Goal: Task Accomplishment & Management: Manage account settings

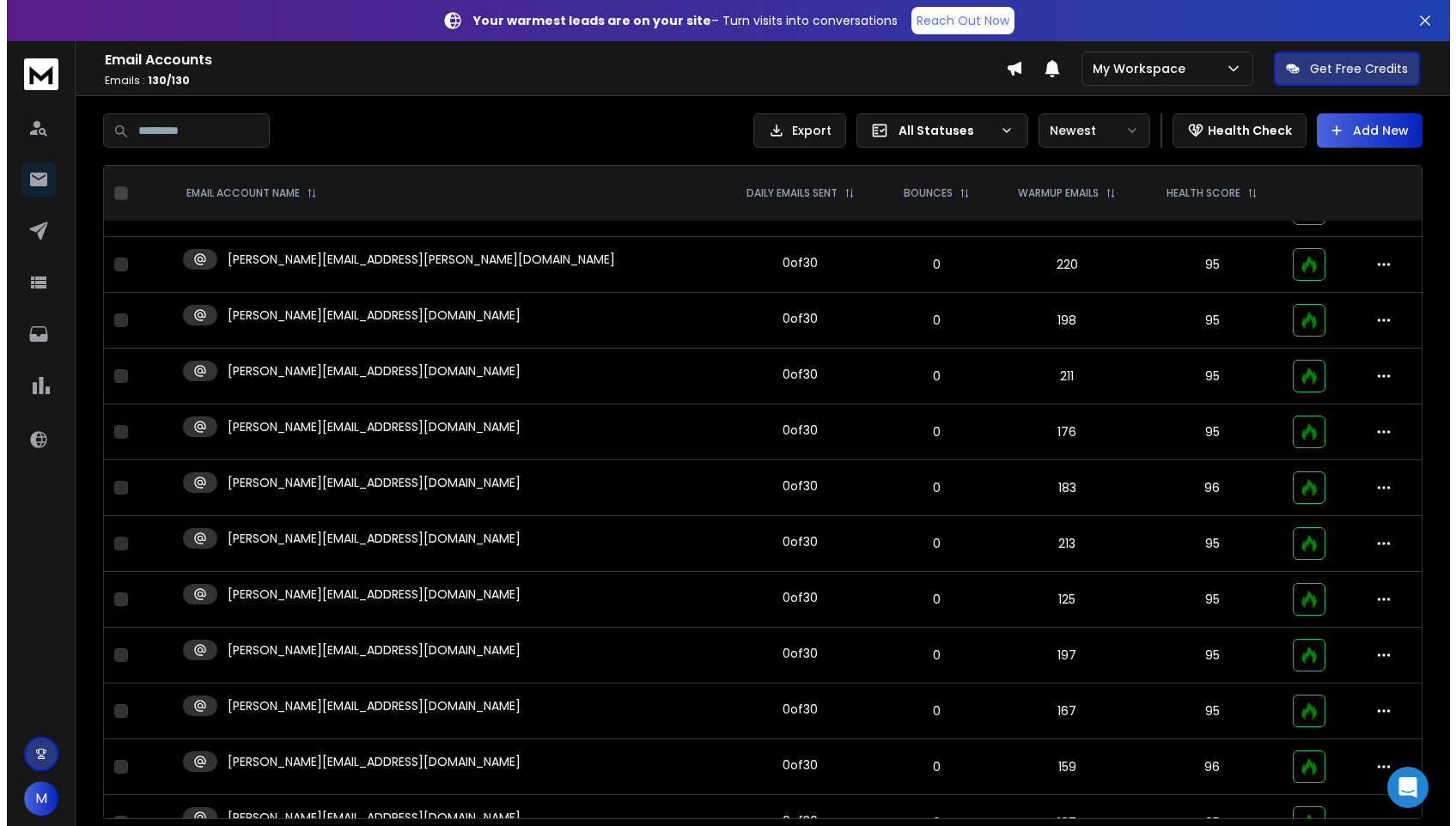
scroll to position [6673, 0]
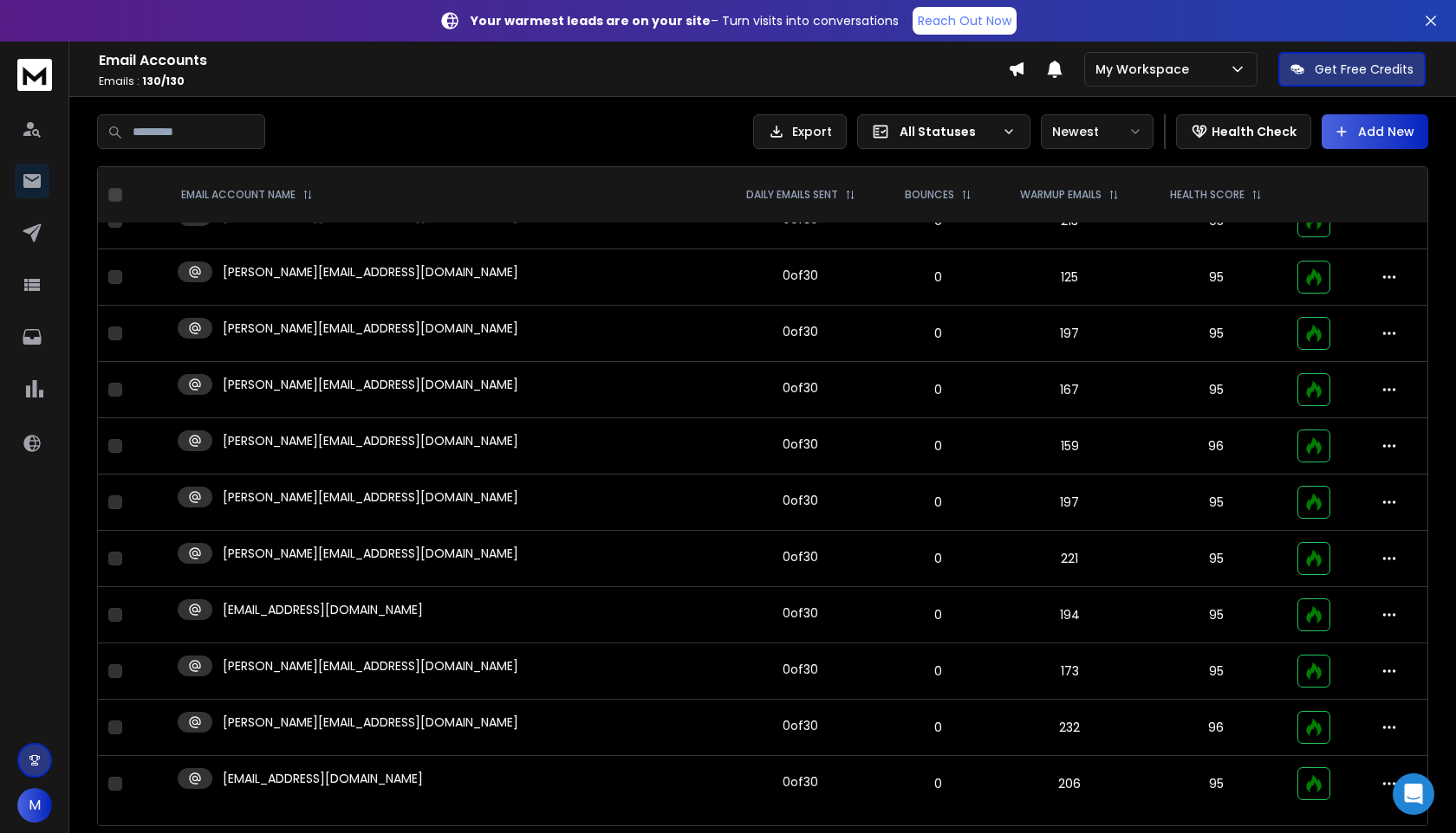
click at [809, 730] on td "0 of 30" at bounding box center [800, 722] width 163 height 45
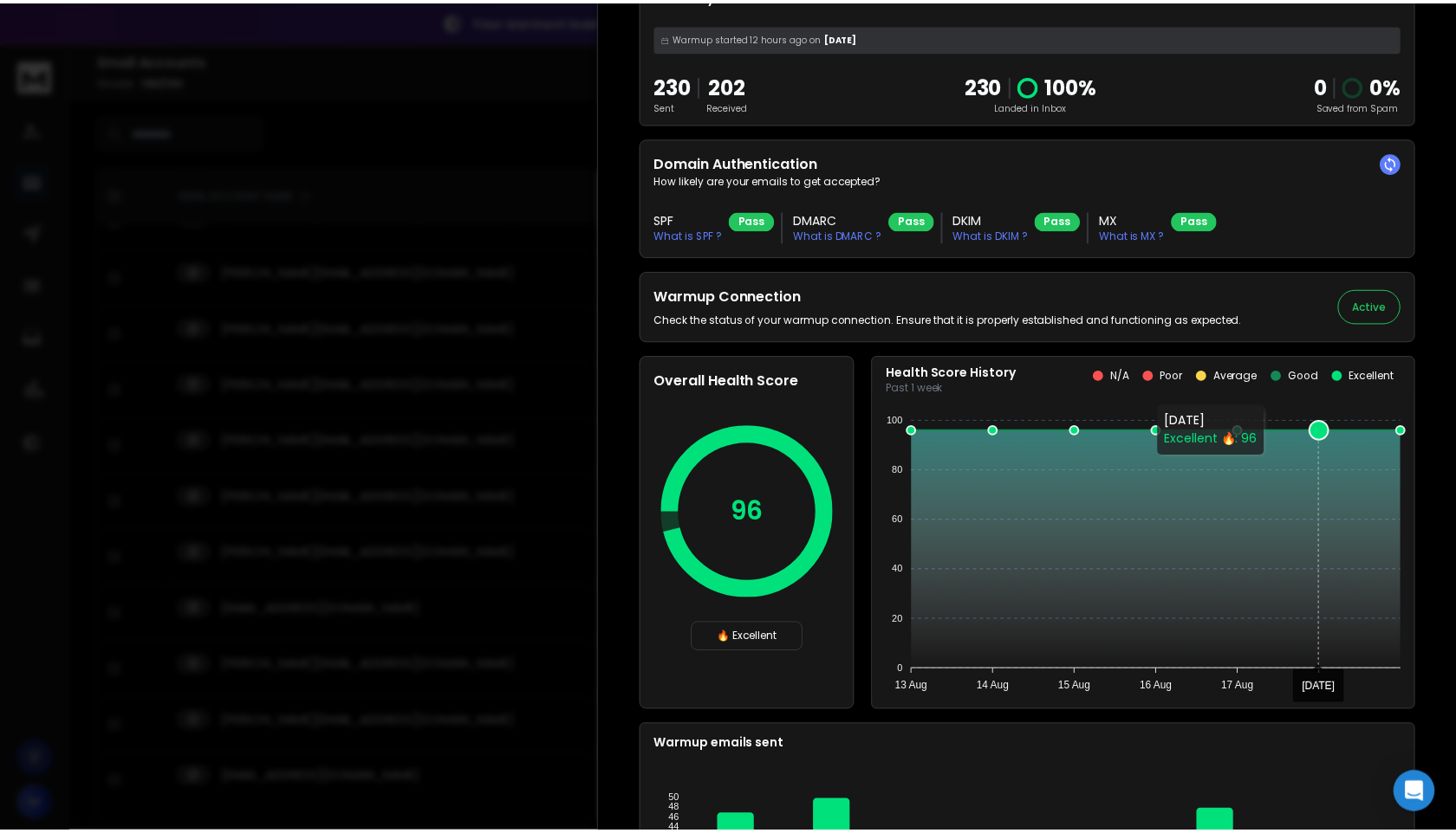
scroll to position [119, 0]
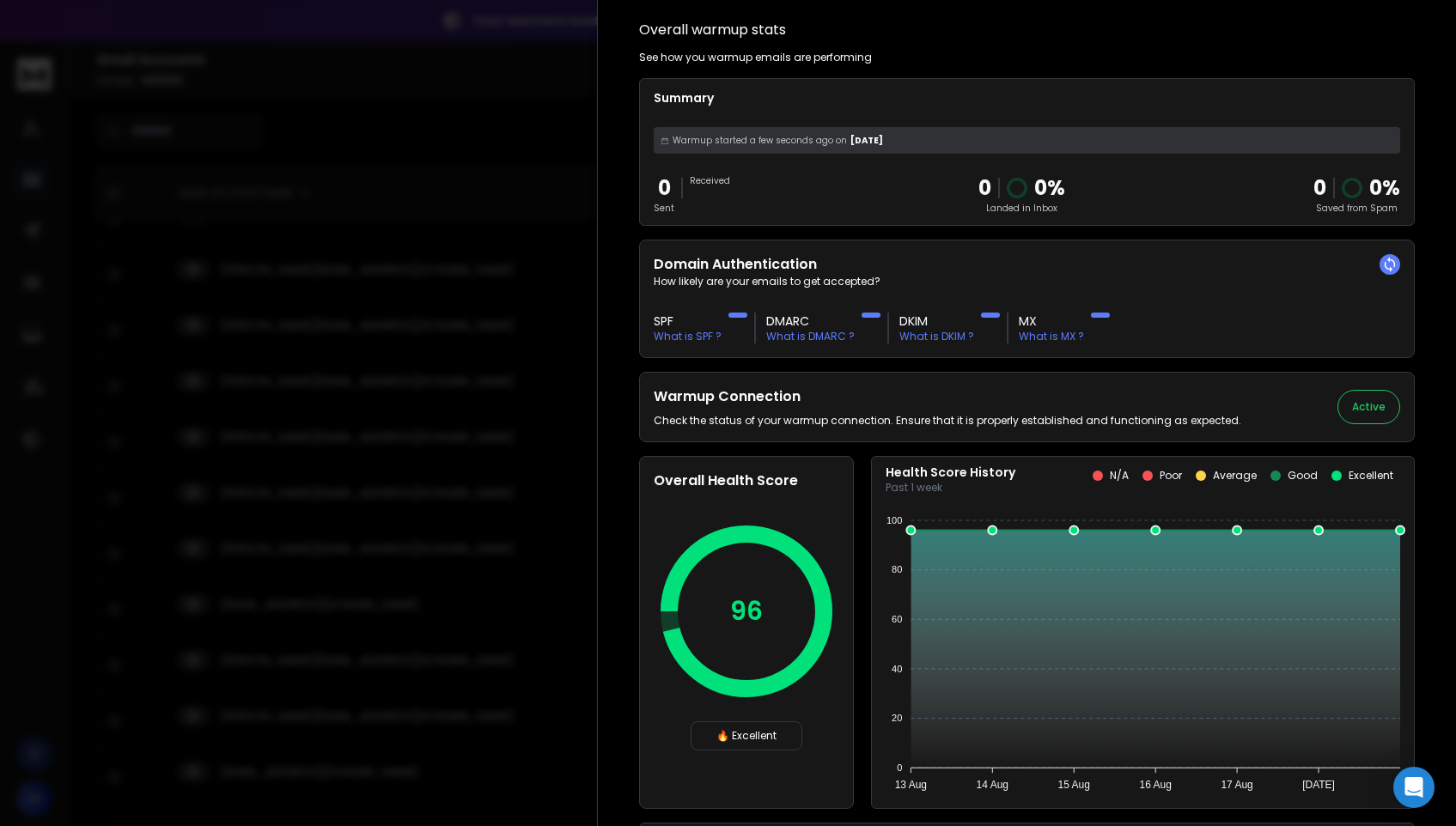
click at [551, 487] on div at bounding box center [728, 413] width 1456 height 826
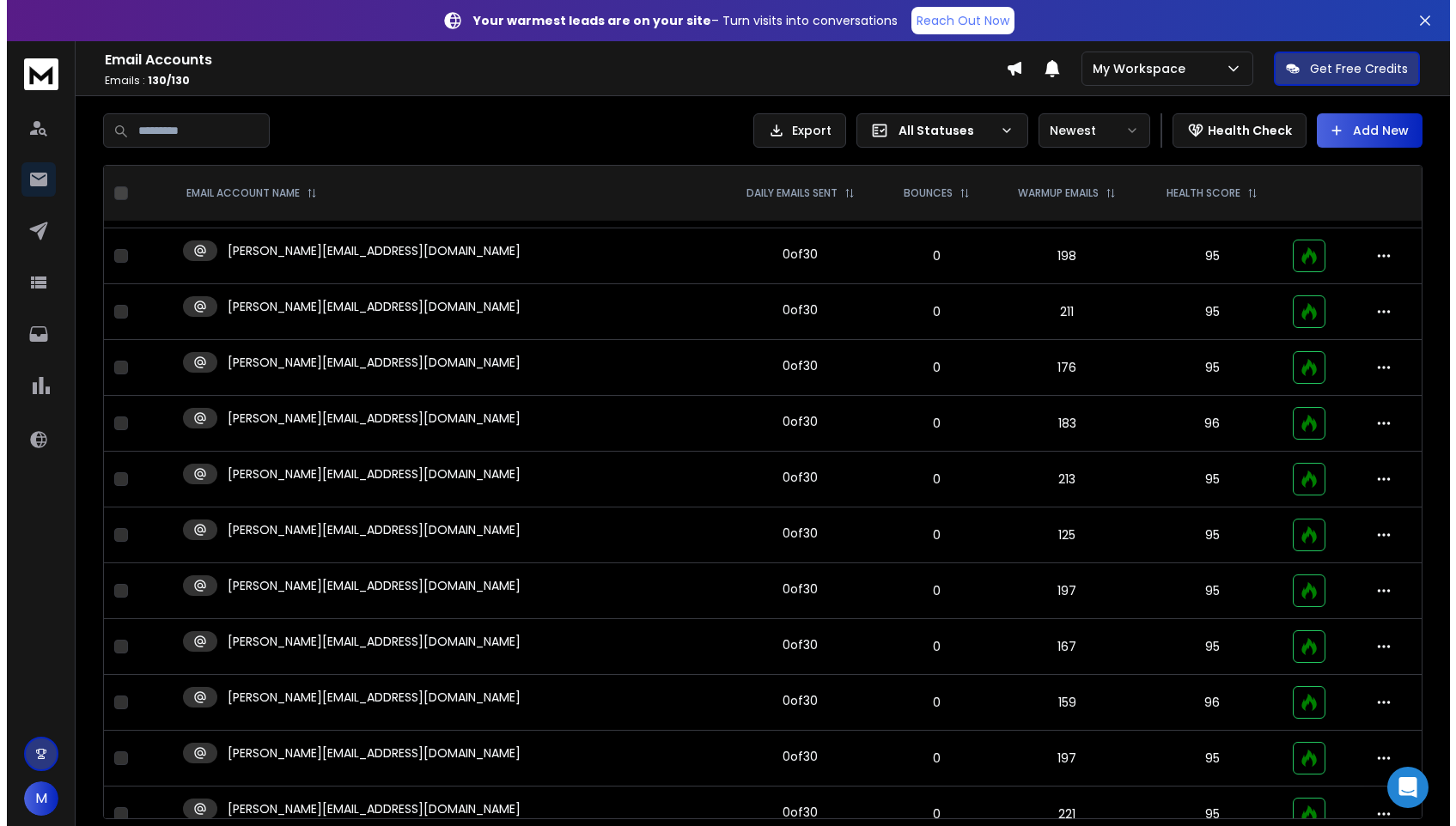
scroll to position [6673, 0]
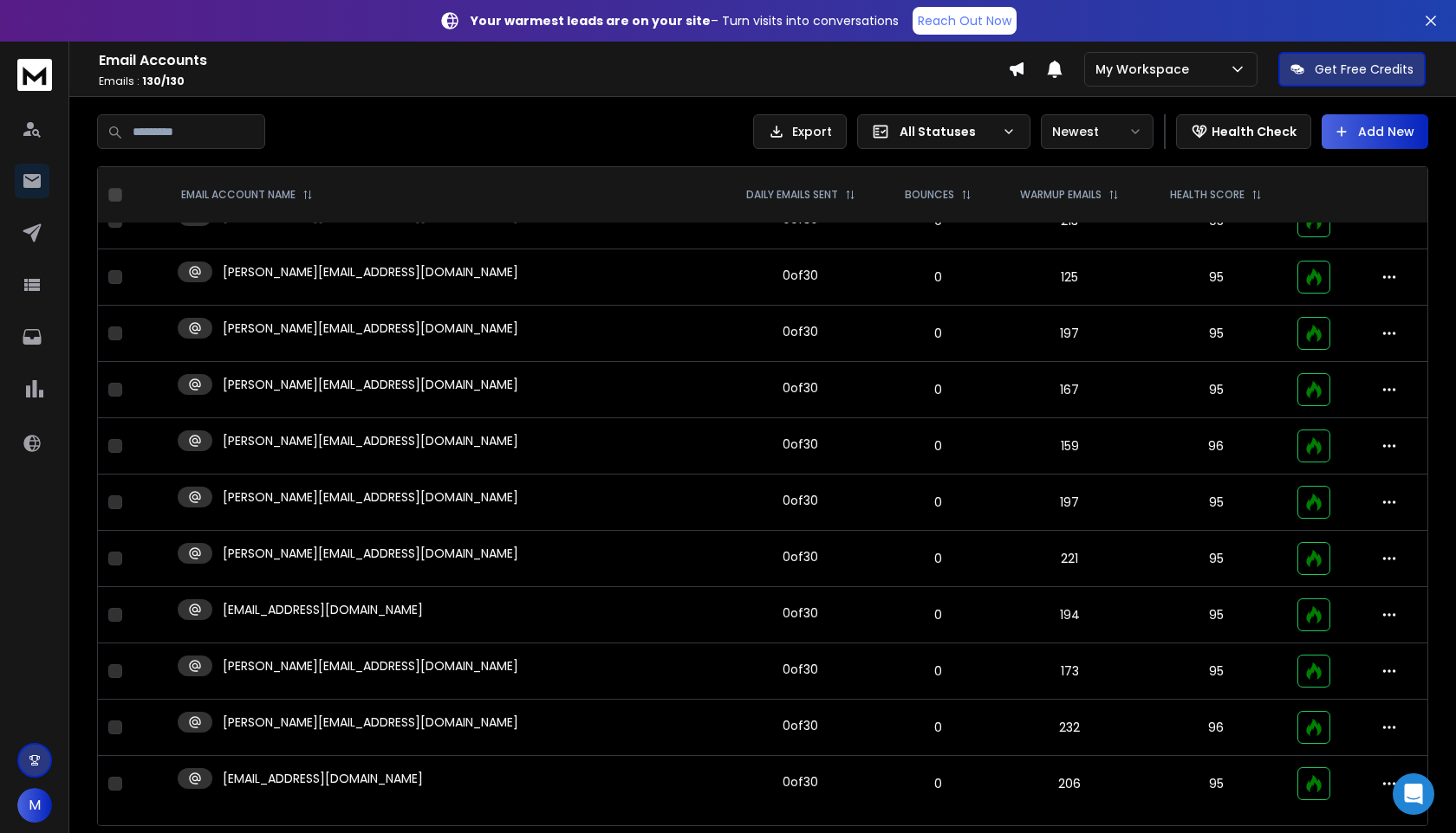
click at [994, 658] on td "173" at bounding box center [1069, 671] width 150 height 56
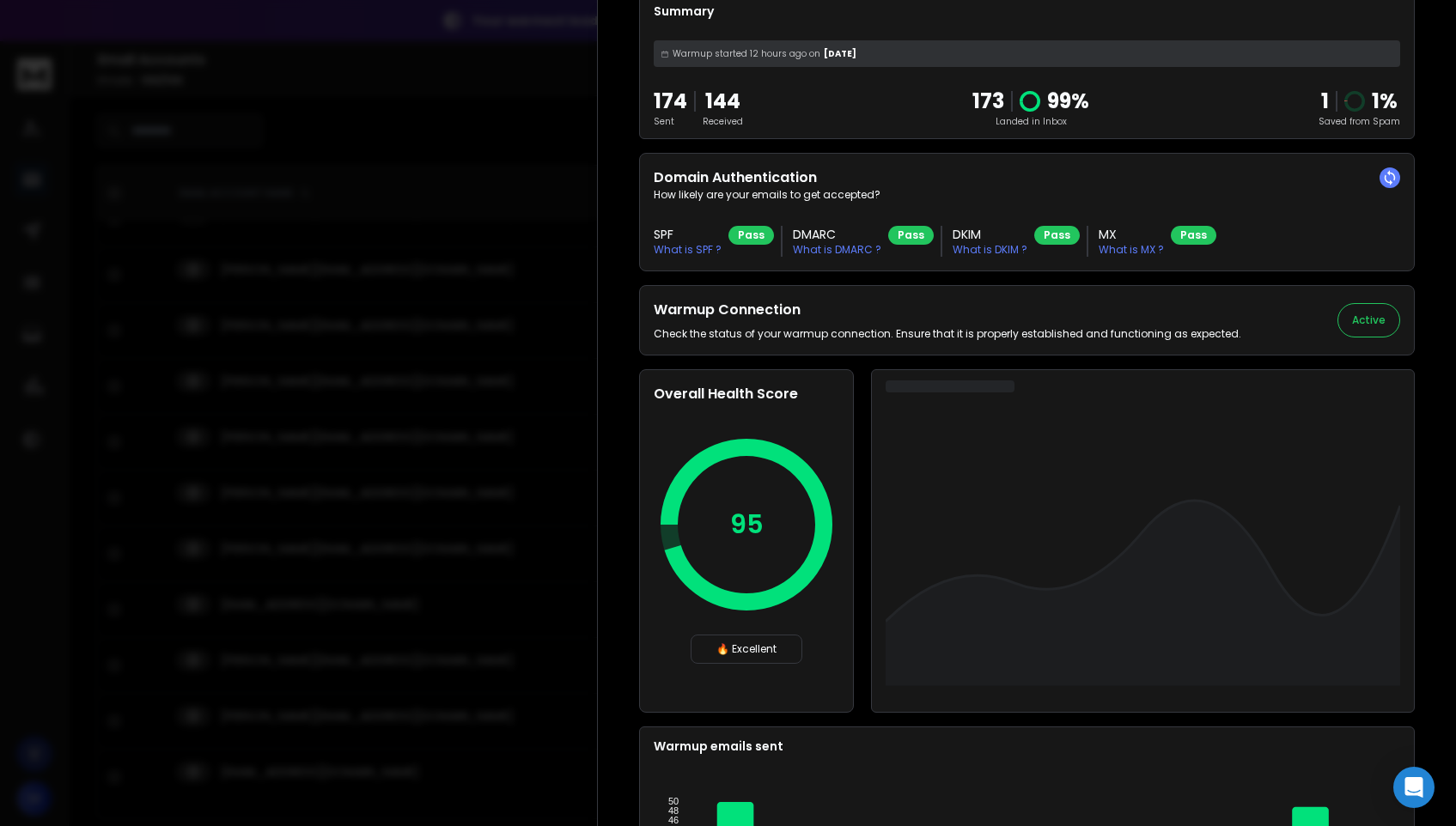
scroll to position [0, 0]
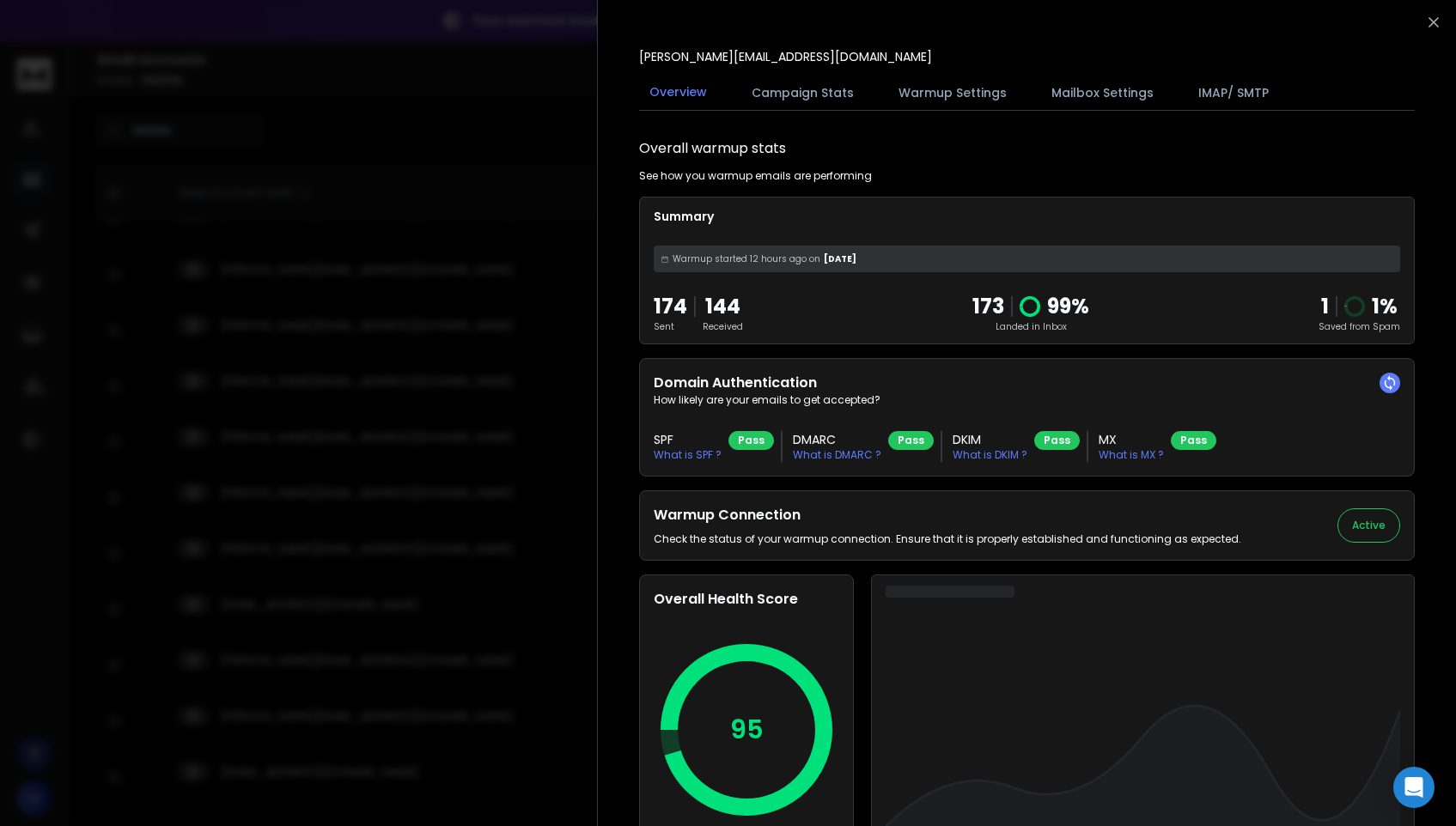
click at [979, 74] on div "[PERSON_NAME][EMAIL_ADDRESS][DOMAIN_NAME] Overview Campaign Stats Warmup Settin…" at bounding box center [1027, 676] width 817 height 1312
click at [975, 79] on button "Warmup Settings" at bounding box center [953, 92] width 129 height 38
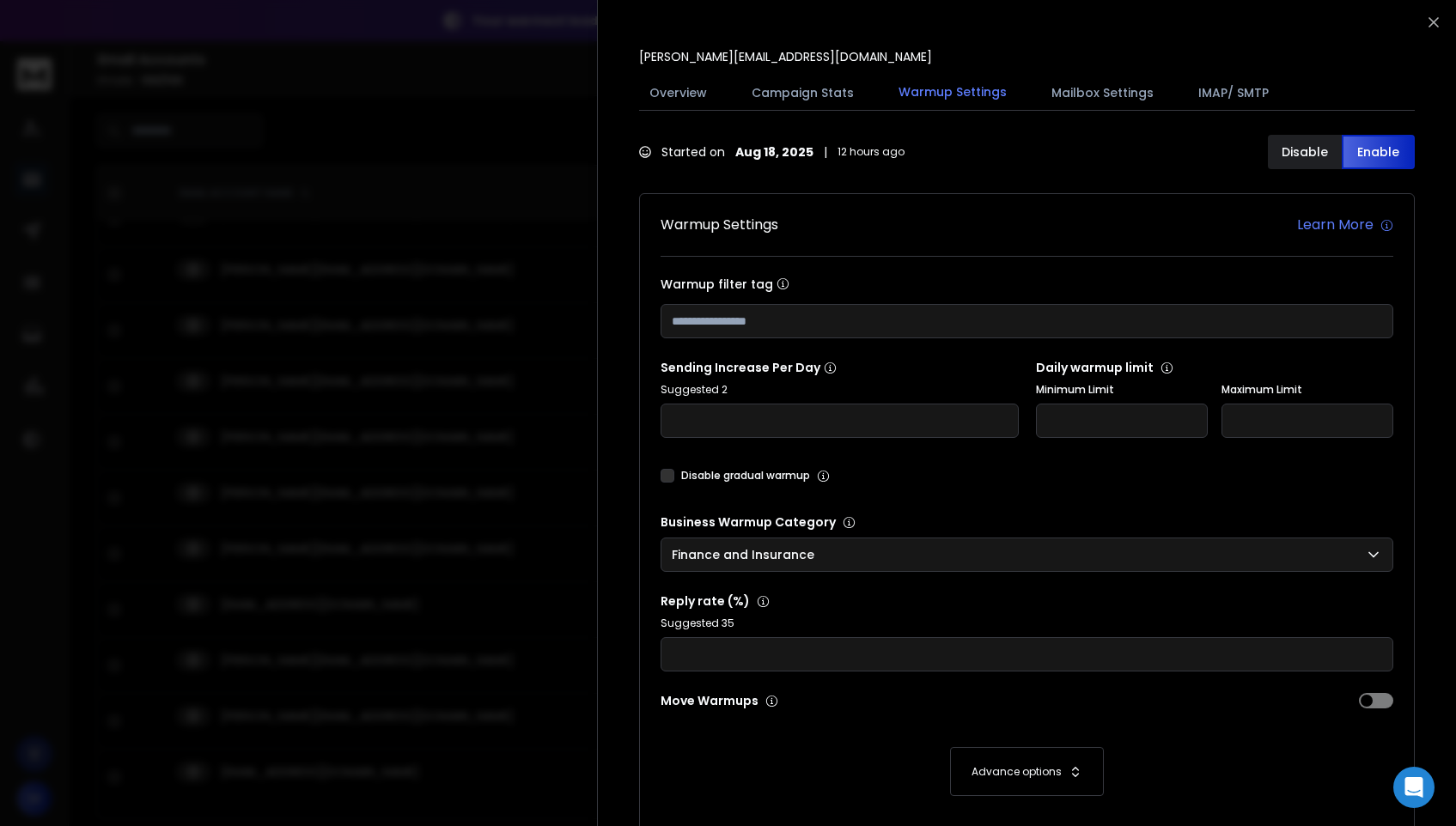
scroll to position [112, 0]
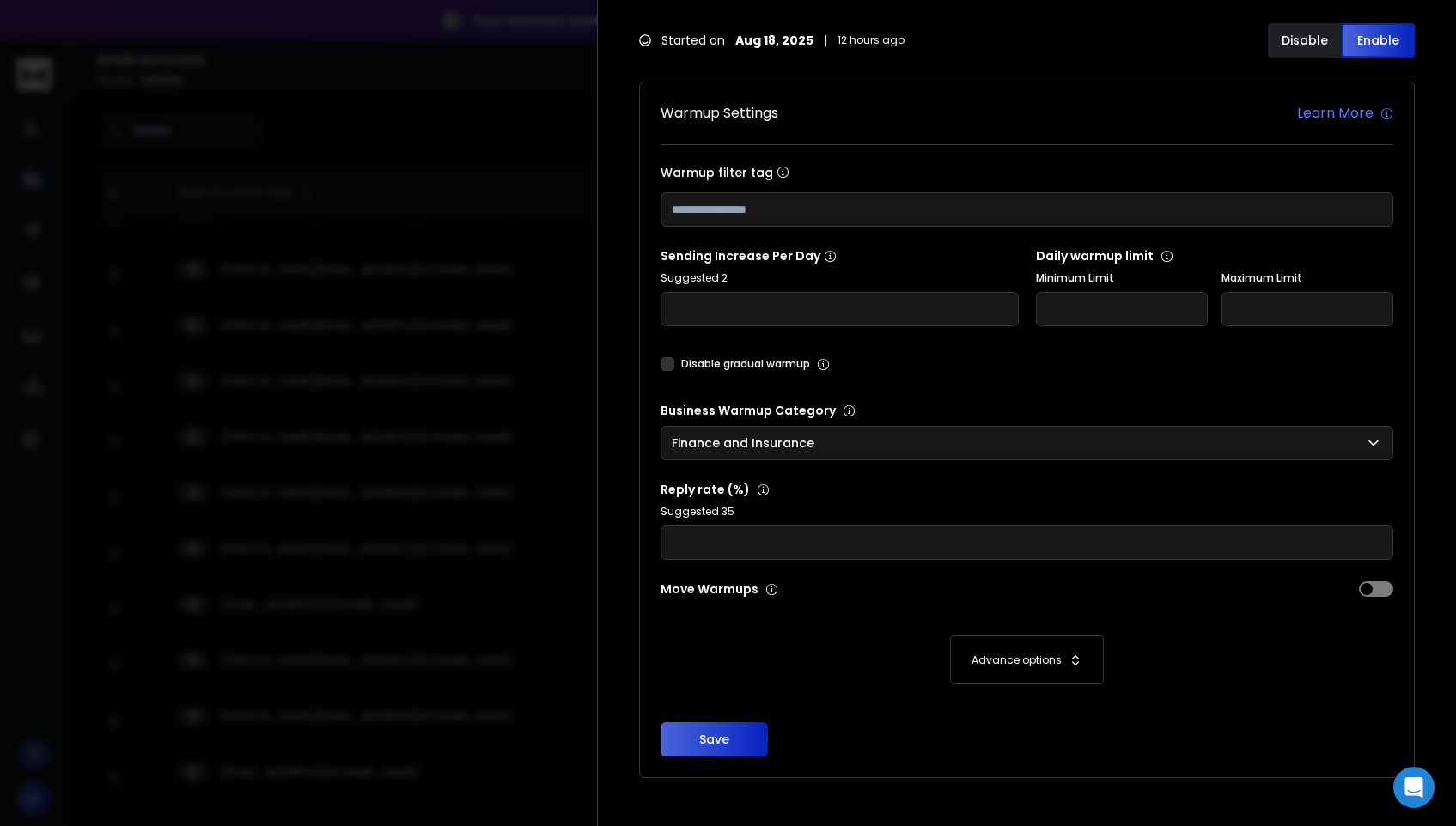
click at [987, 666] on p "Advance options" at bounding box center [1016, 660] width 90 height 14
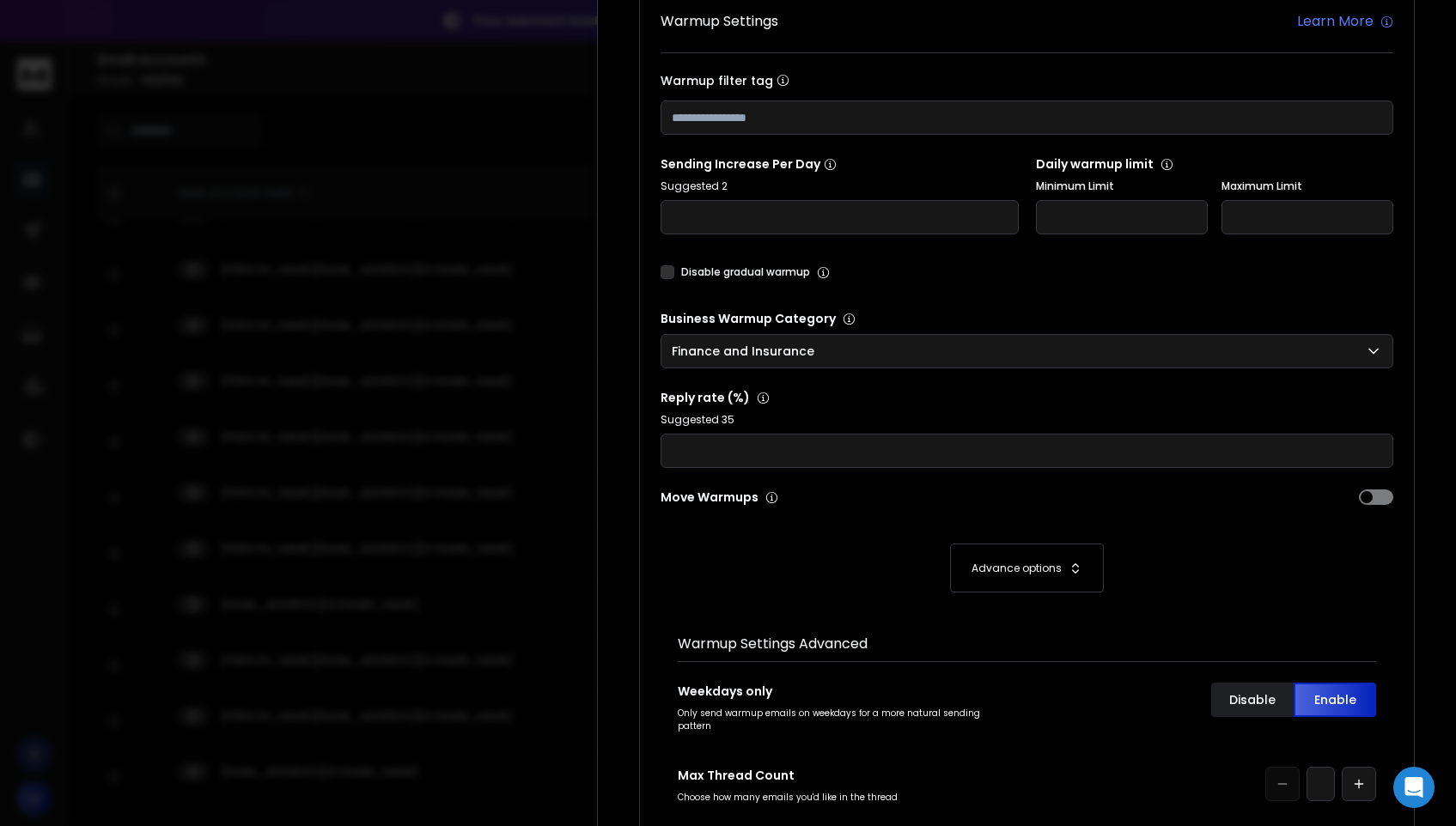
scroll to position [0, 0]
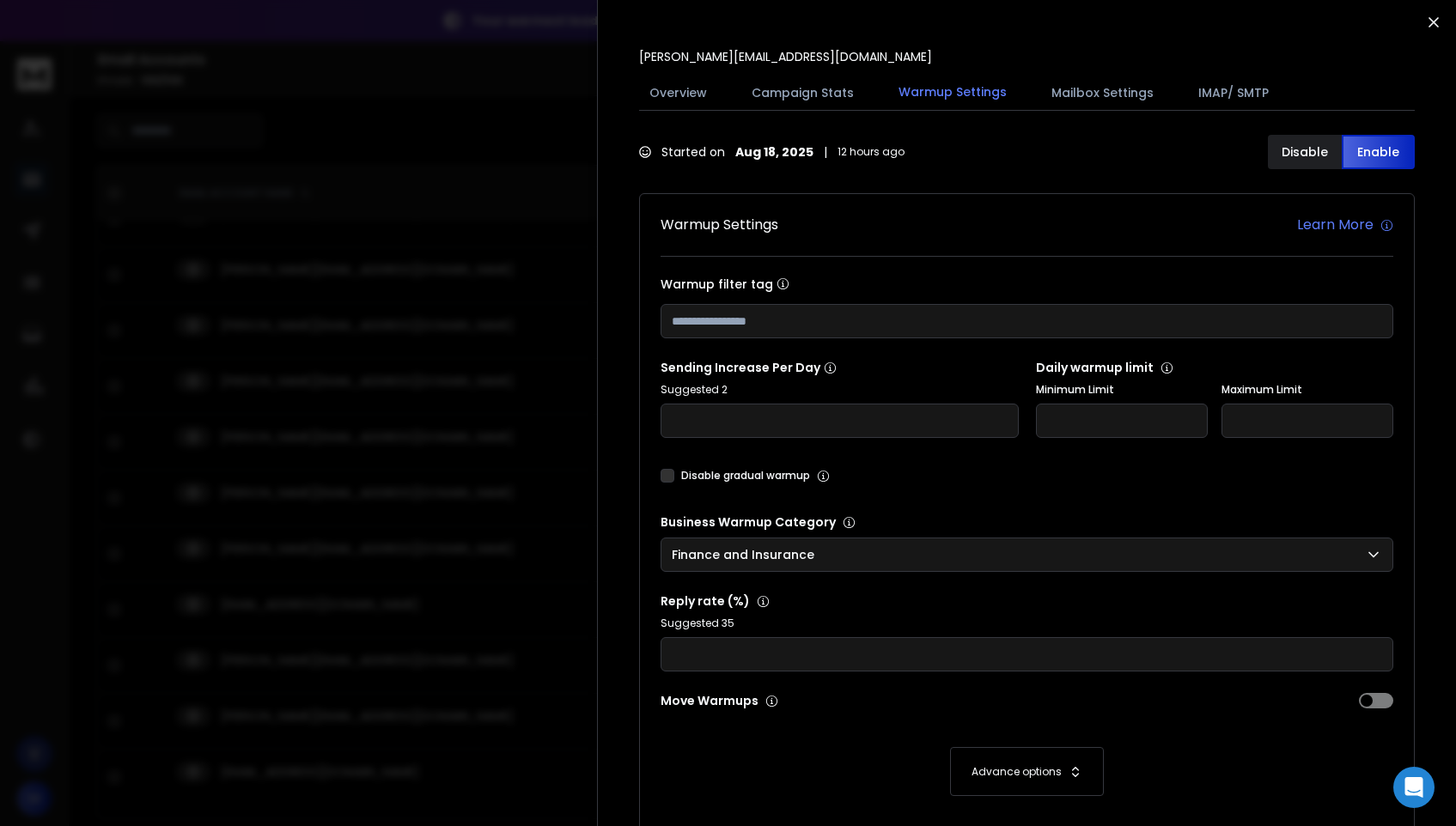
click at [1430, 18] on icon "button" at bounding box center [1434, 21] width 8 height 8
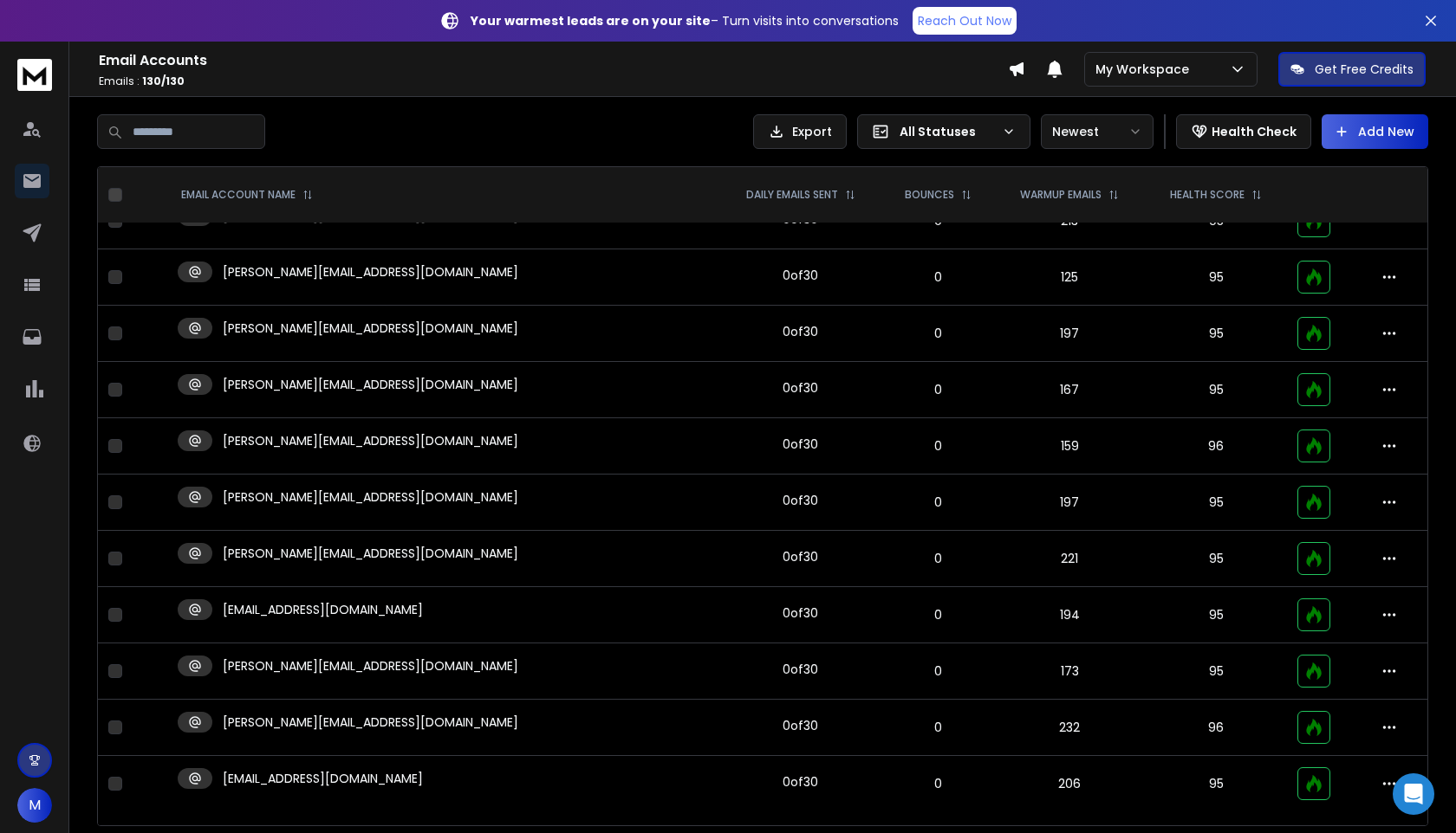
click at [1064, 391] on td "167" at bounding box center [1069, 391] width 150 height 56
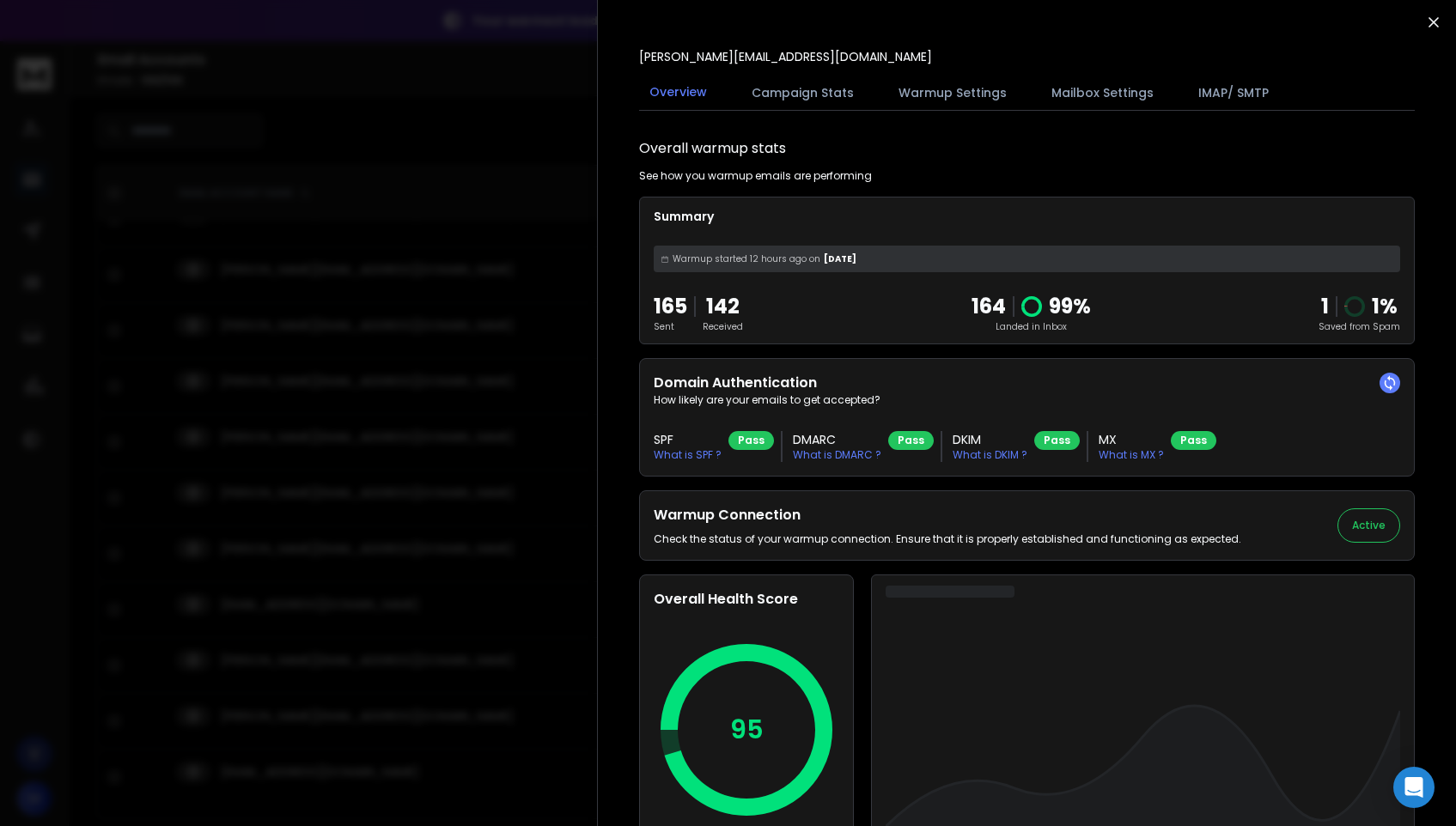
click at [1433, 25] on icon "button" at bounding box center [1434, 22] width 17 height 17
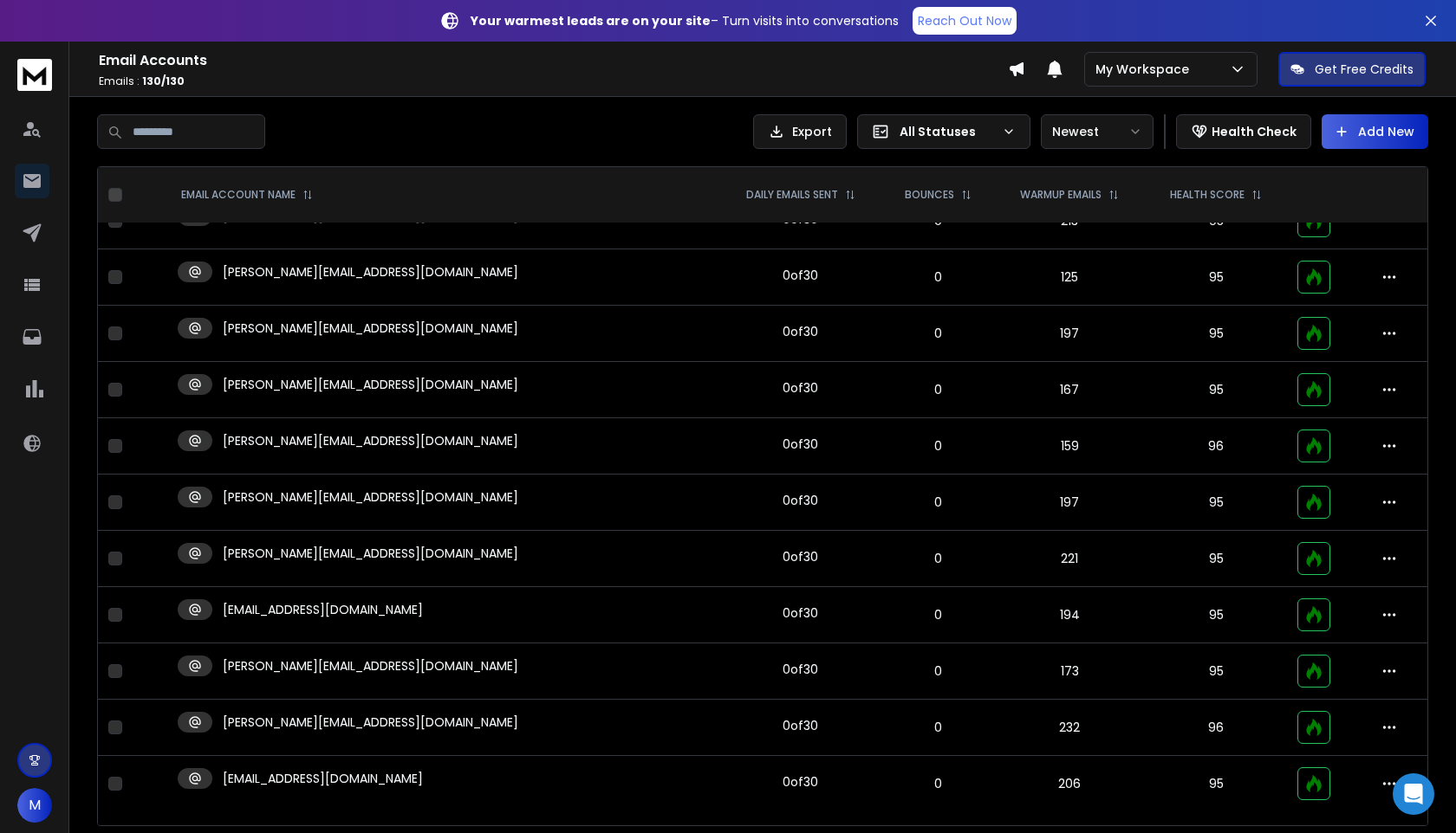
click at [1080, 275] on td "125" at bounding box center [1069, 278] width 150 height 56
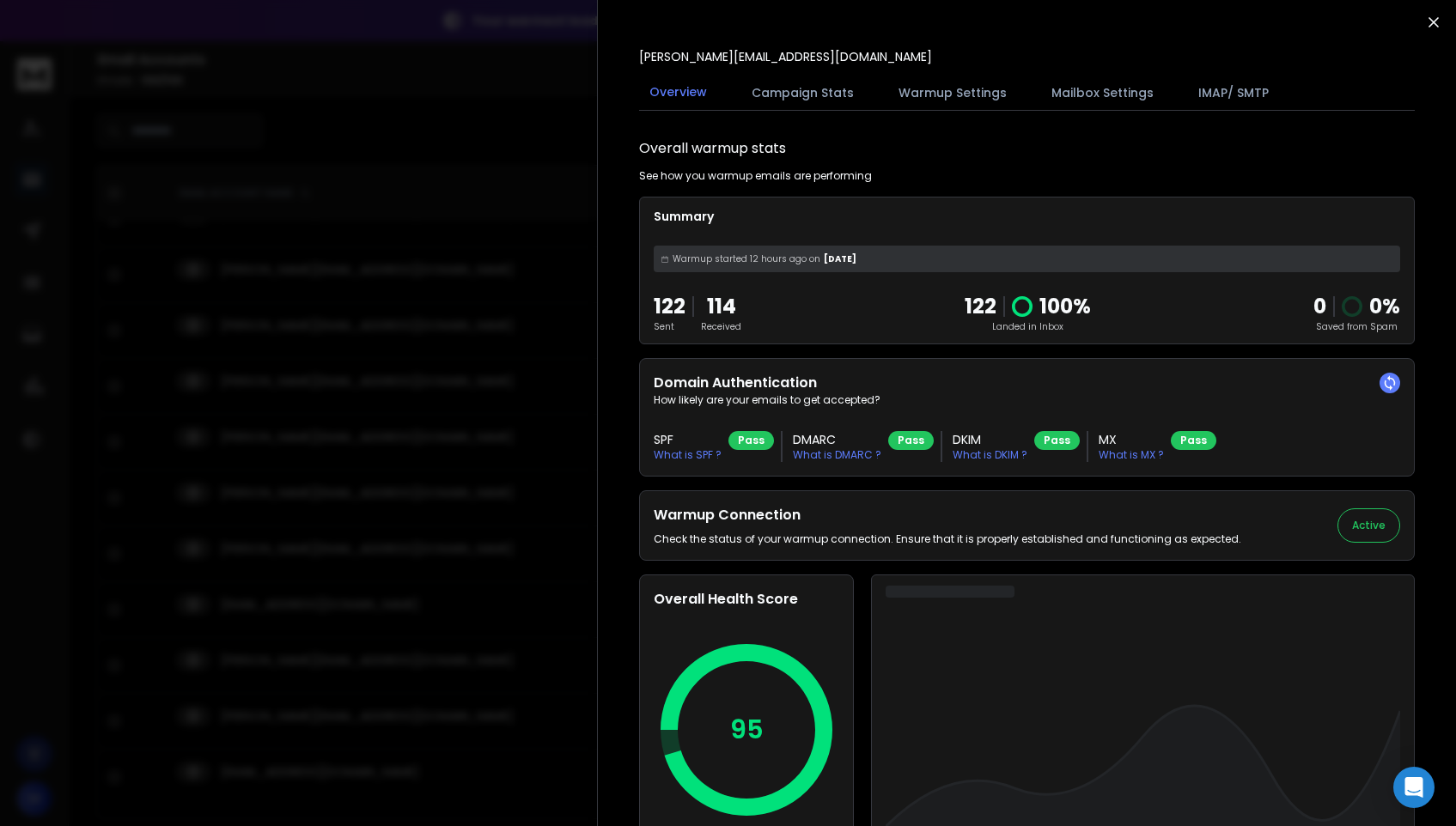
click at [1430, 25] on icon "button" at bounding box center [1434, 22] width 17 height 17
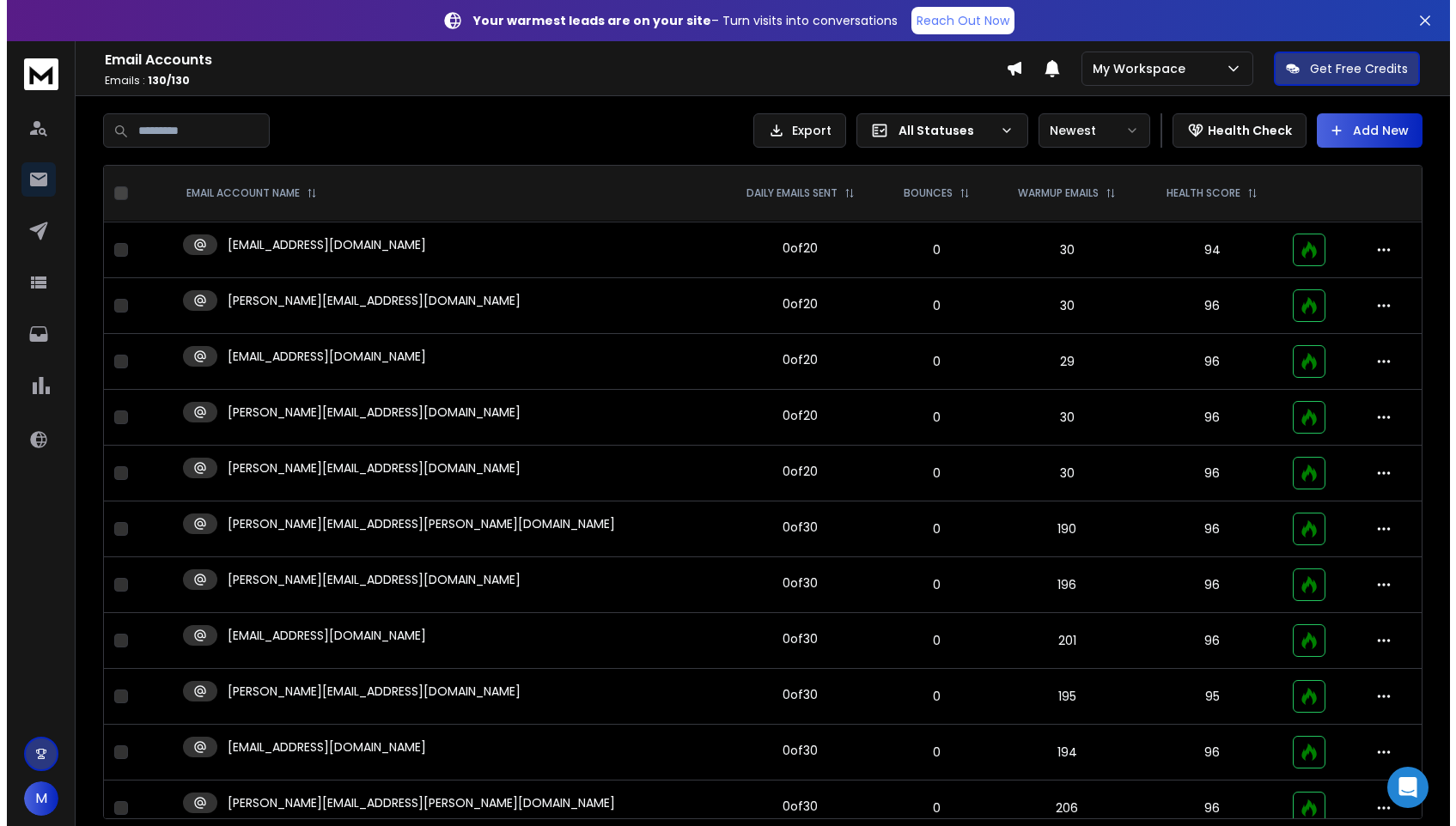
scroll to position [4183, 0]
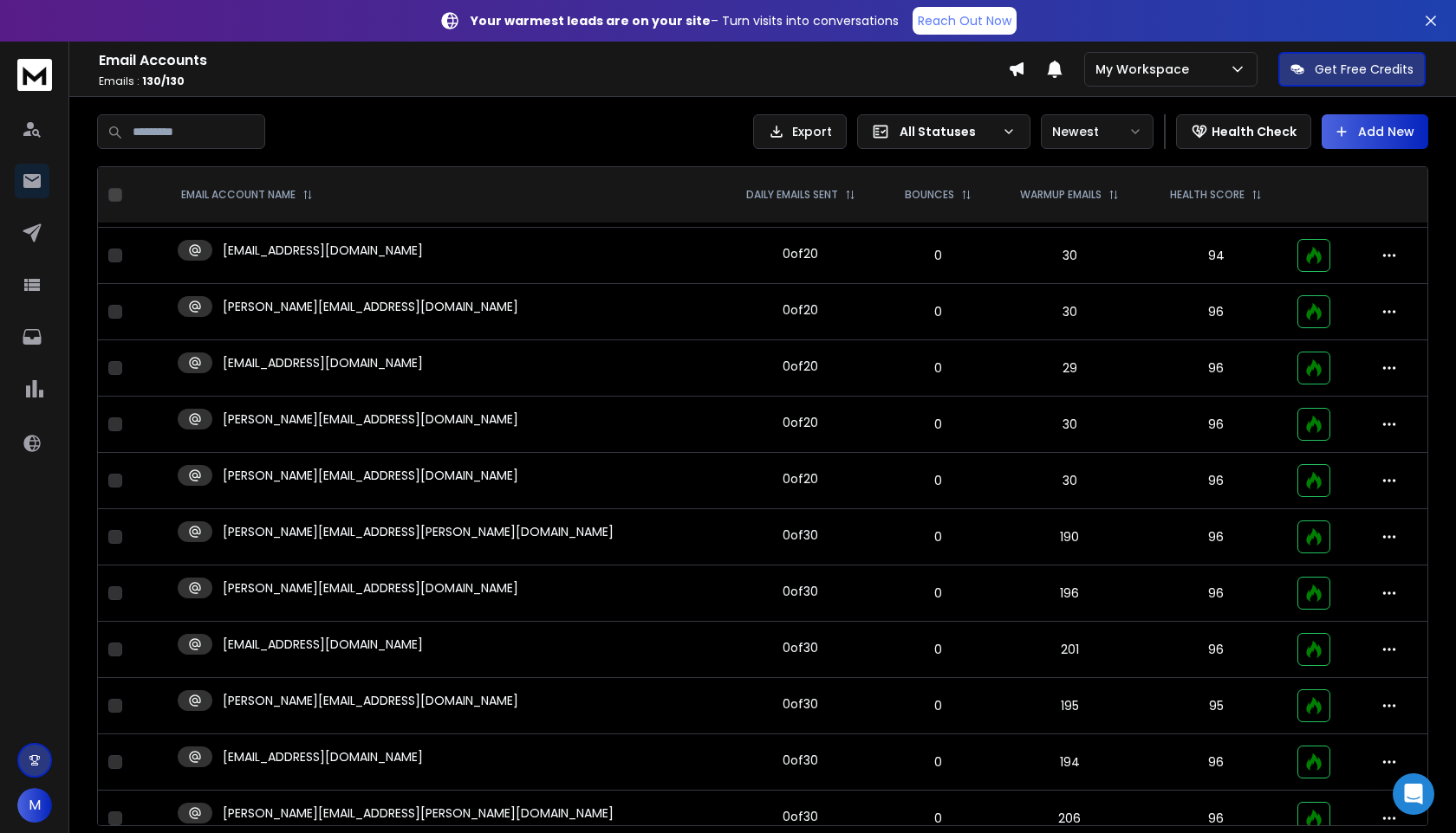
click at [1083, 293] on td "30" at bounding box center [1069, 313] width 150 height 56
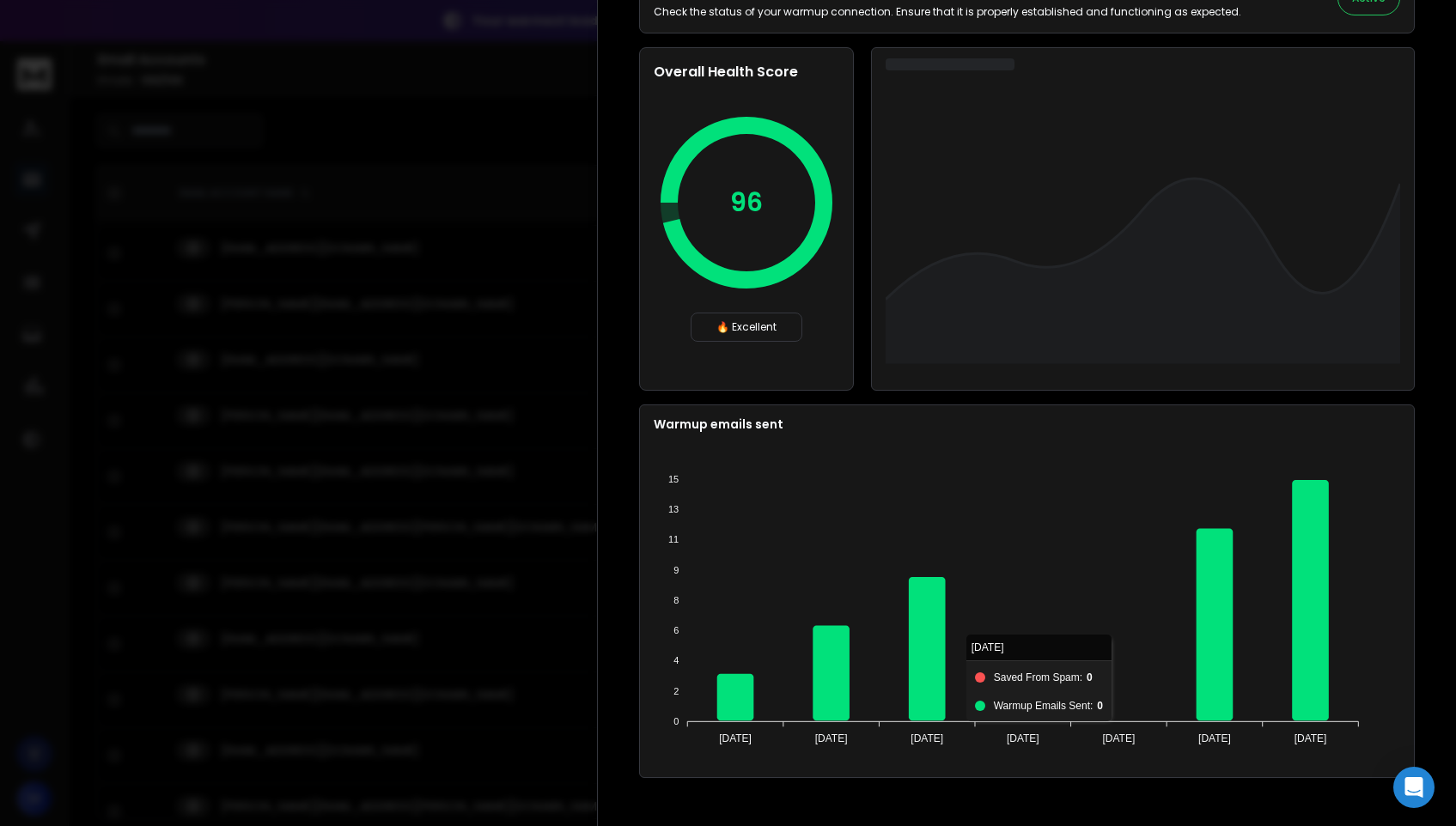
scroll to position [0, 0]
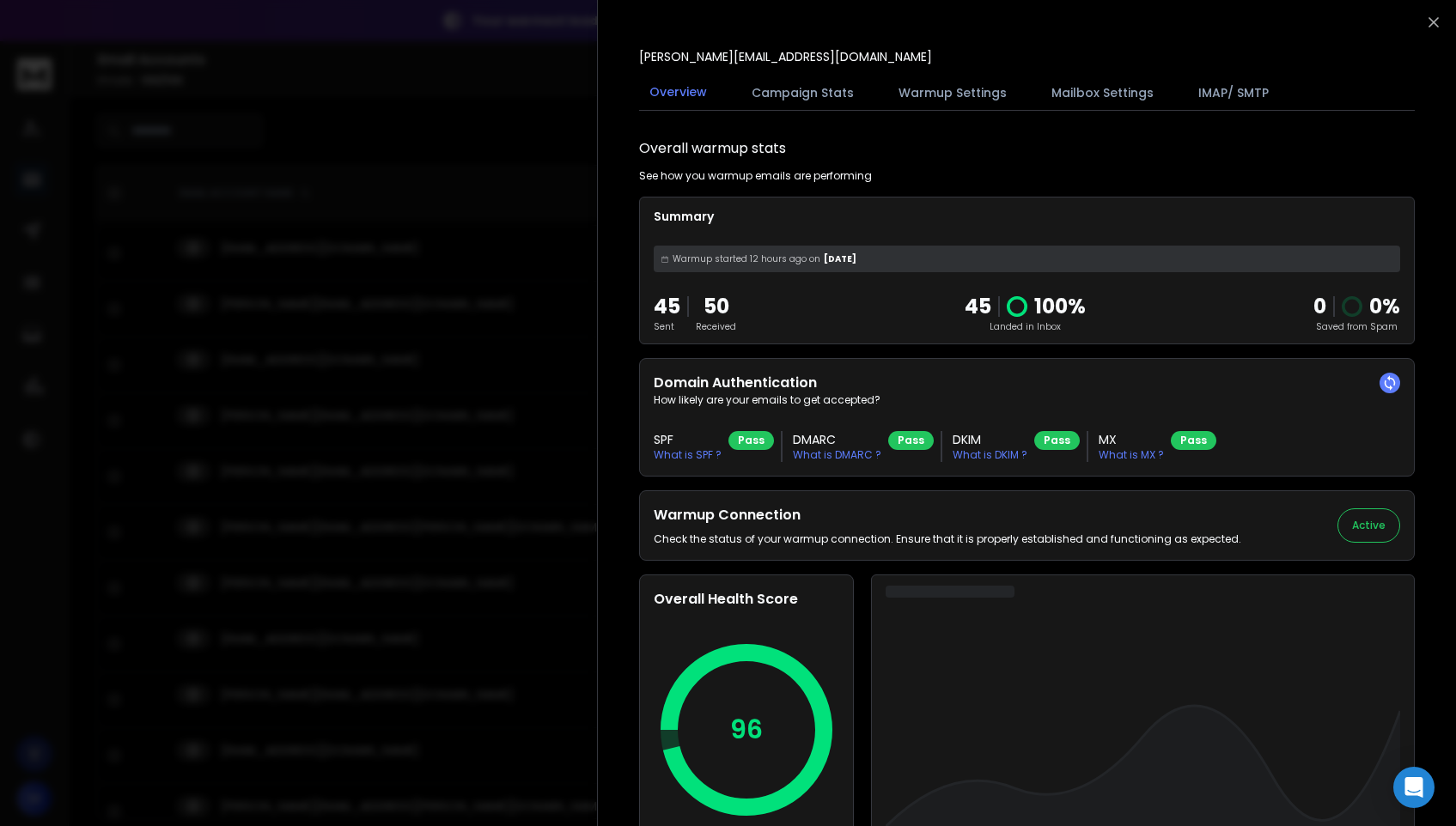
click at [930, 83] on button "Warmup Settings" at bounding box center [953, 92] width 129 height 38
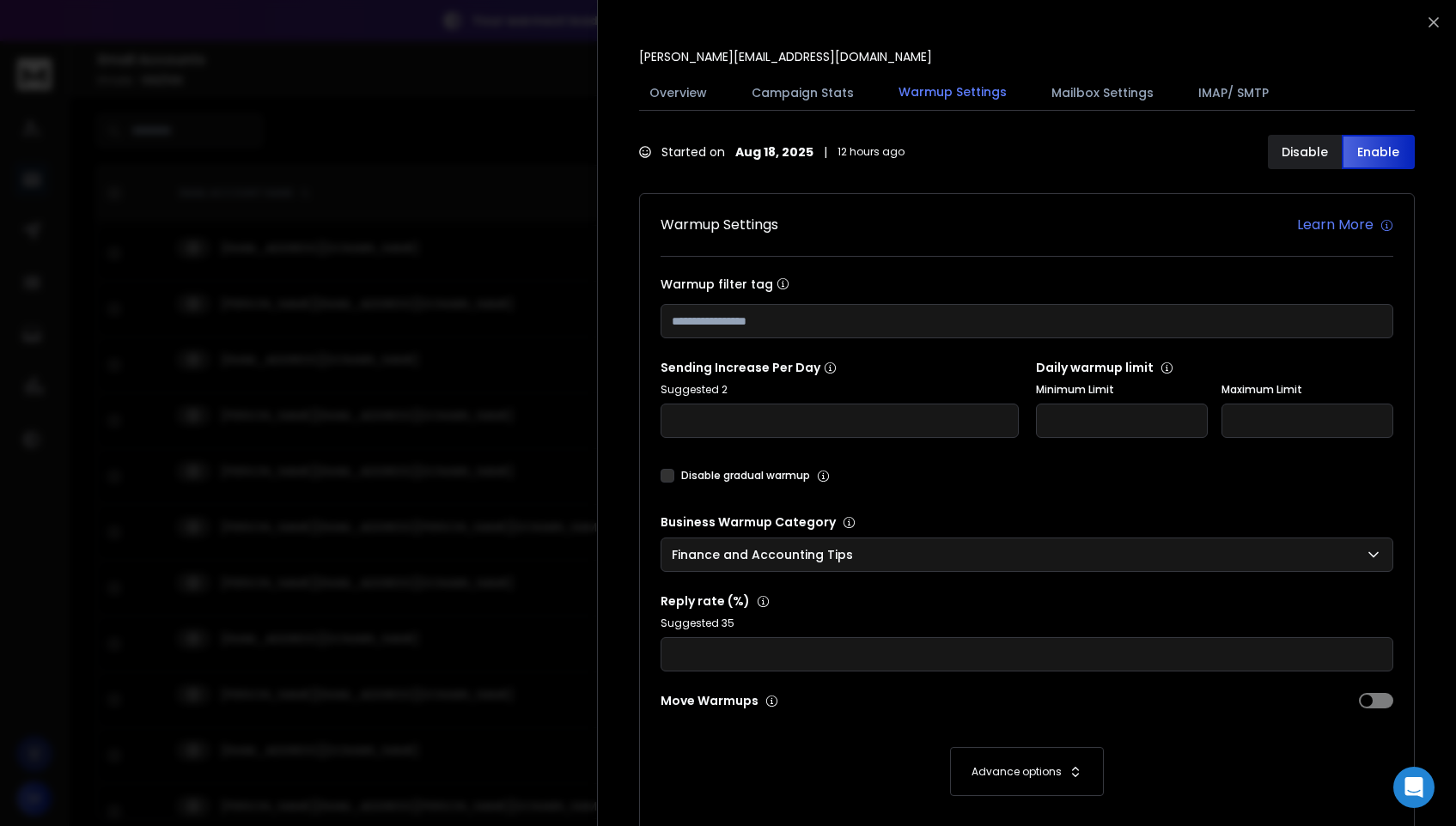
scroll to position [112, 0]
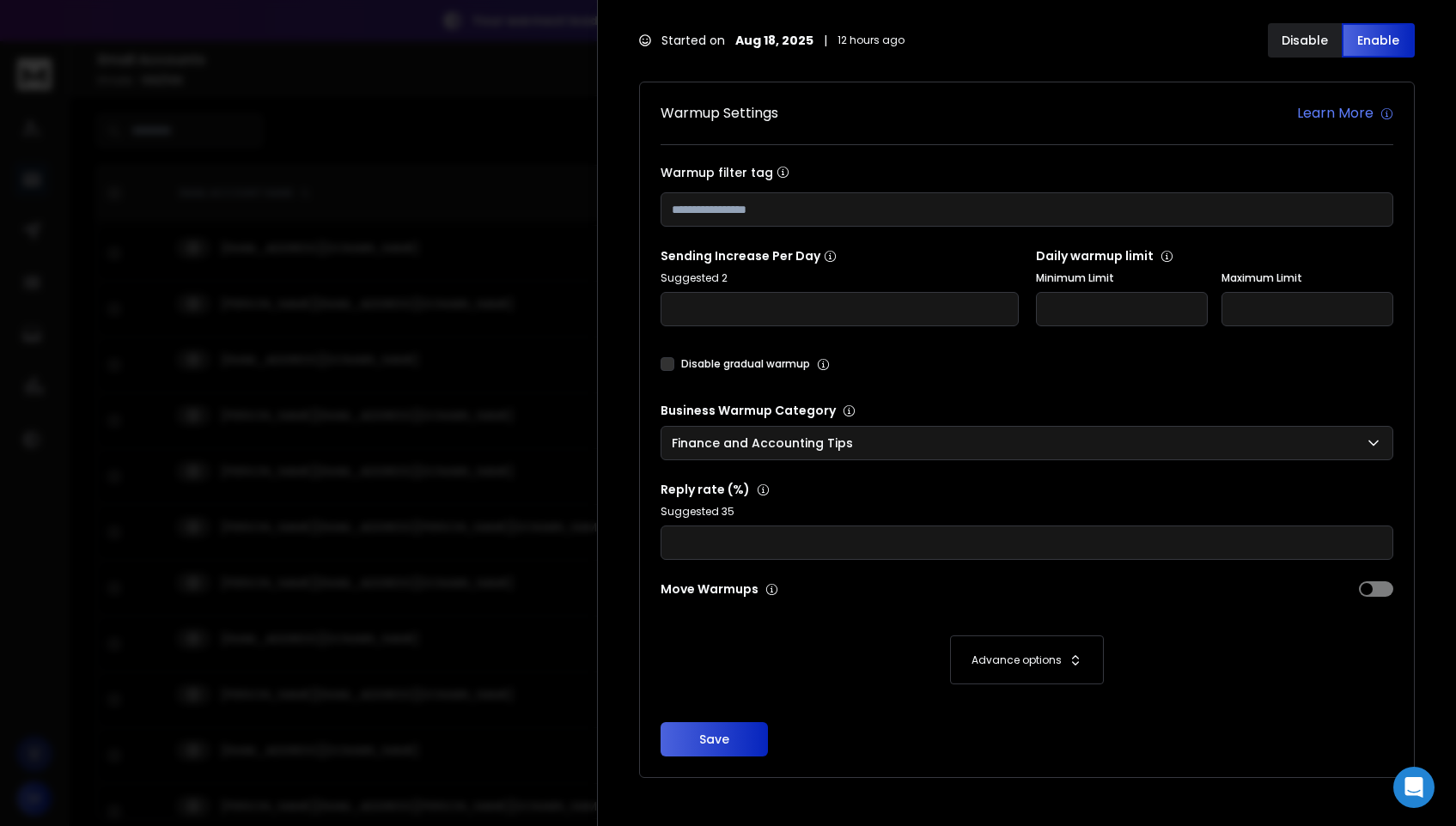
click at [1014, 660] on p "Advance options" at bounding box center [1016, 660] width 90 height 14
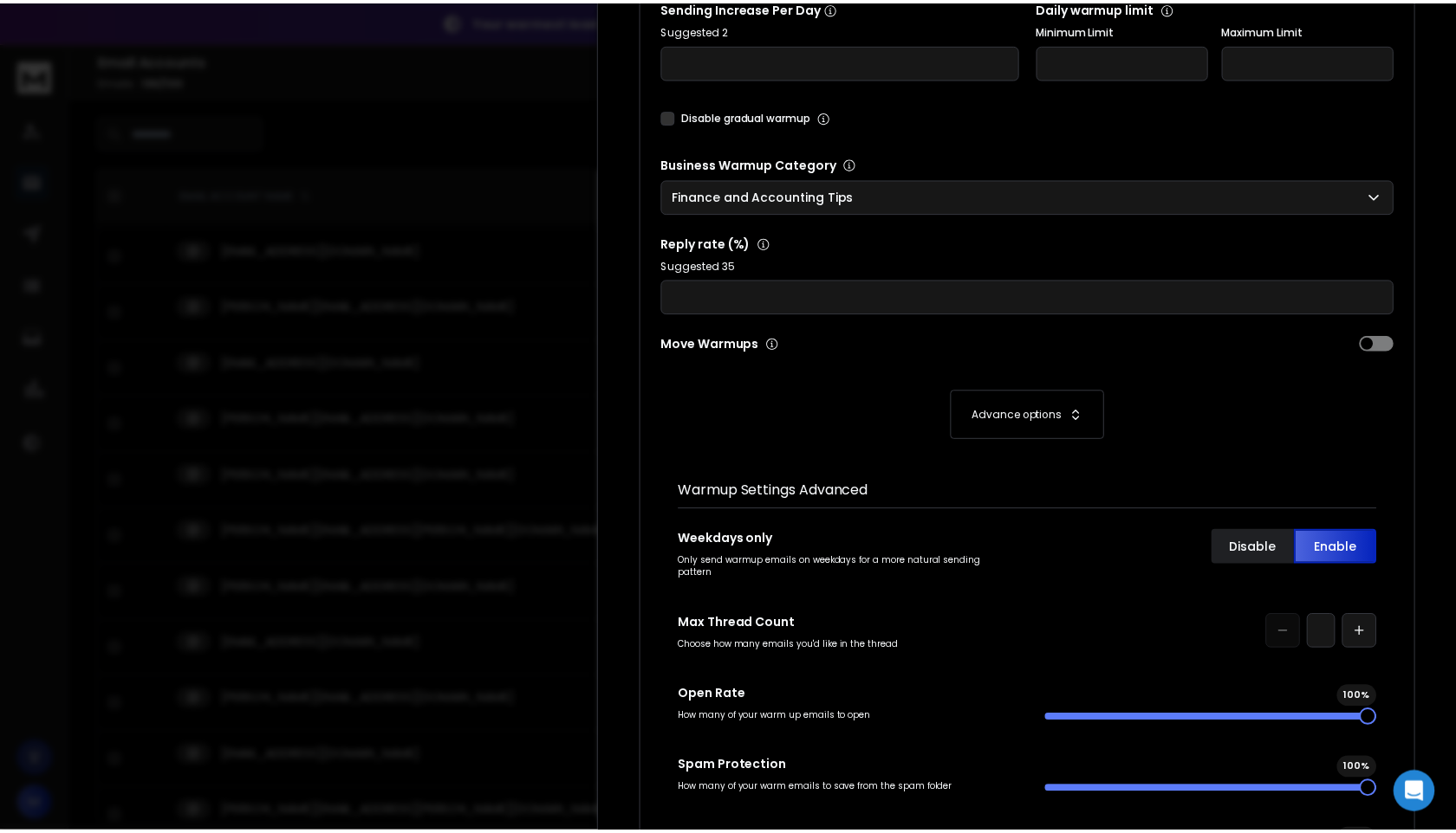
scroll to position [0, 0]
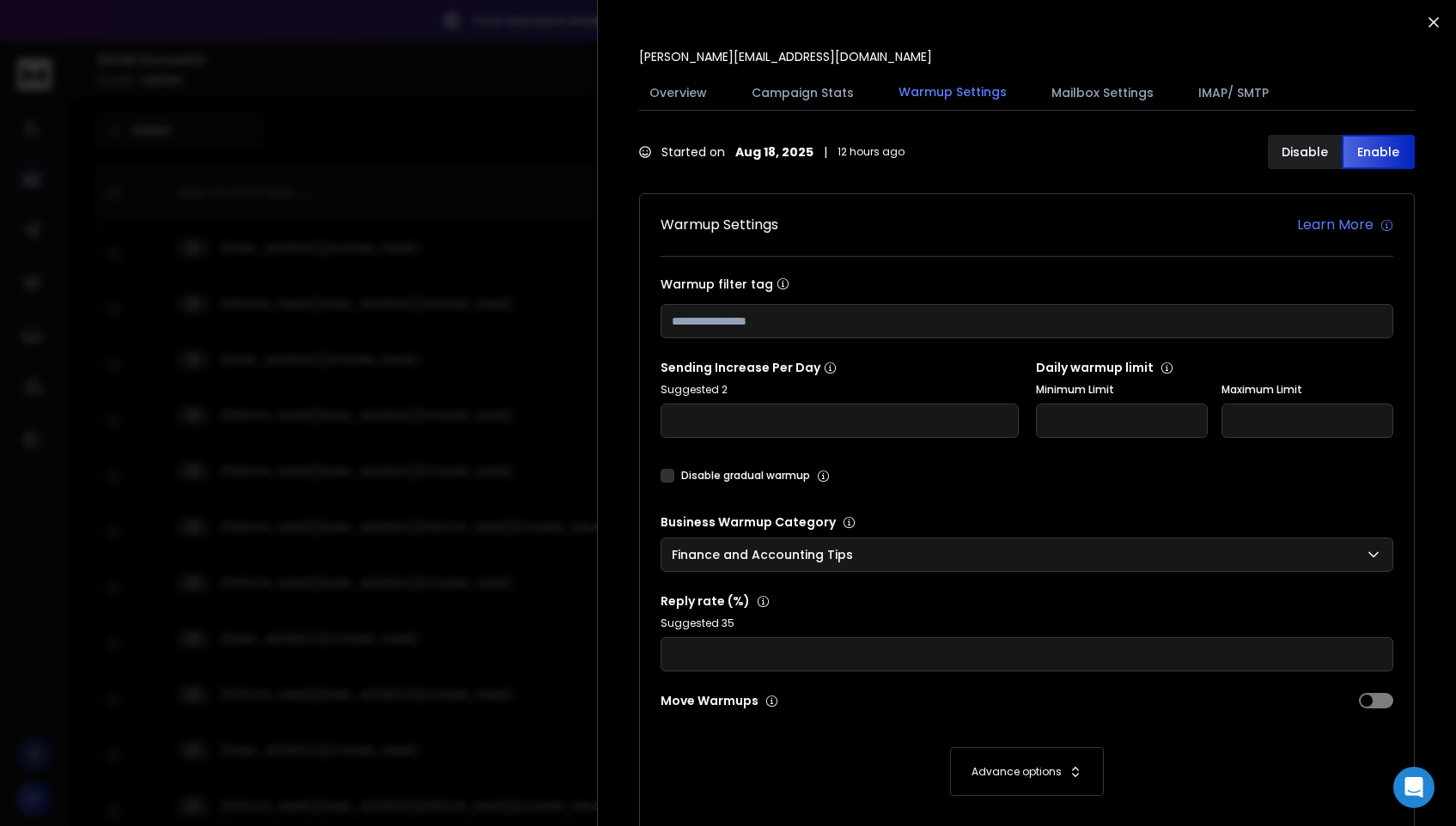
click at [1433, 14] on icon "button" at bounding box center [1434, 22] width 17 height 17
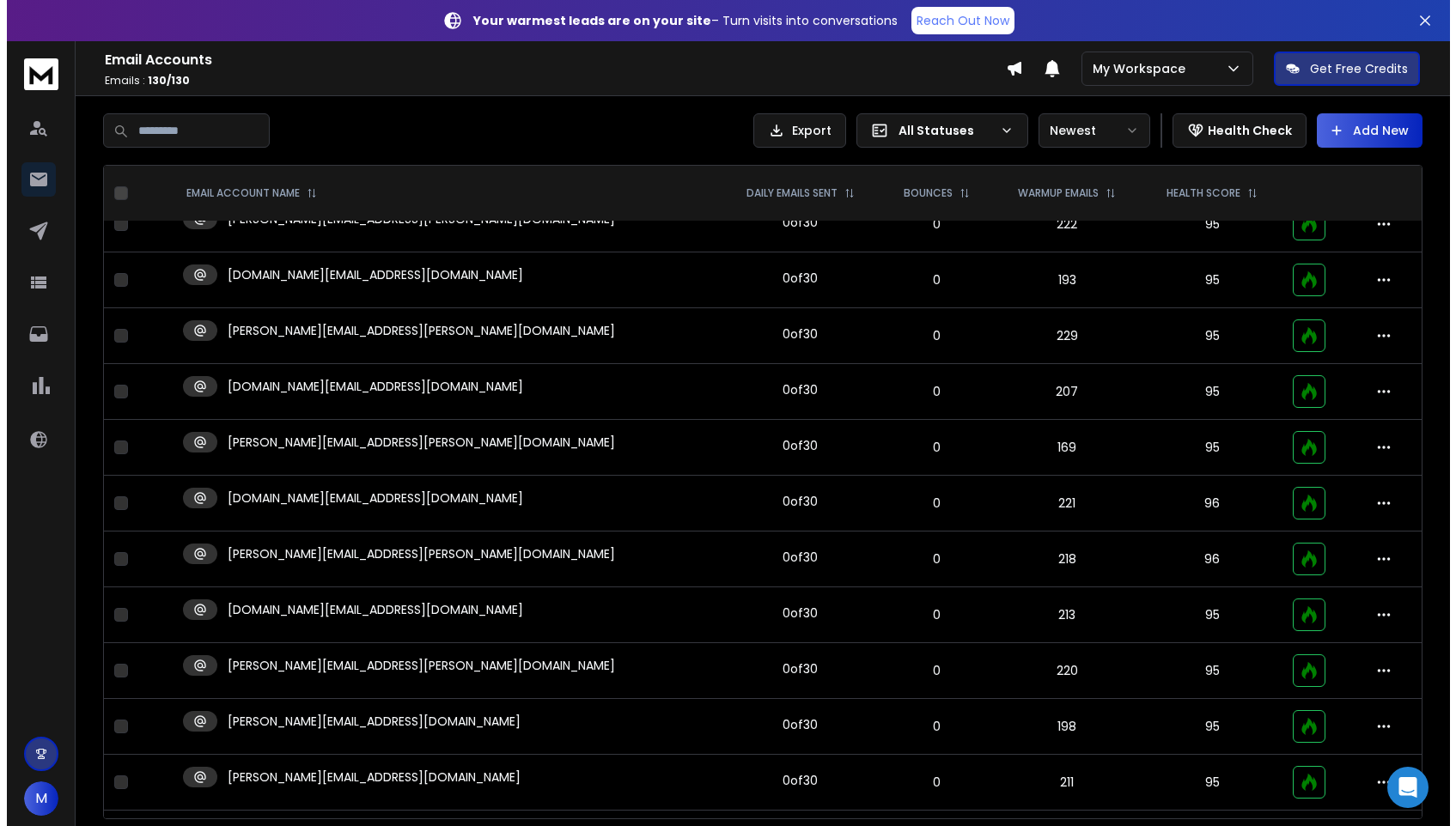
scroll to position [6080, 0]
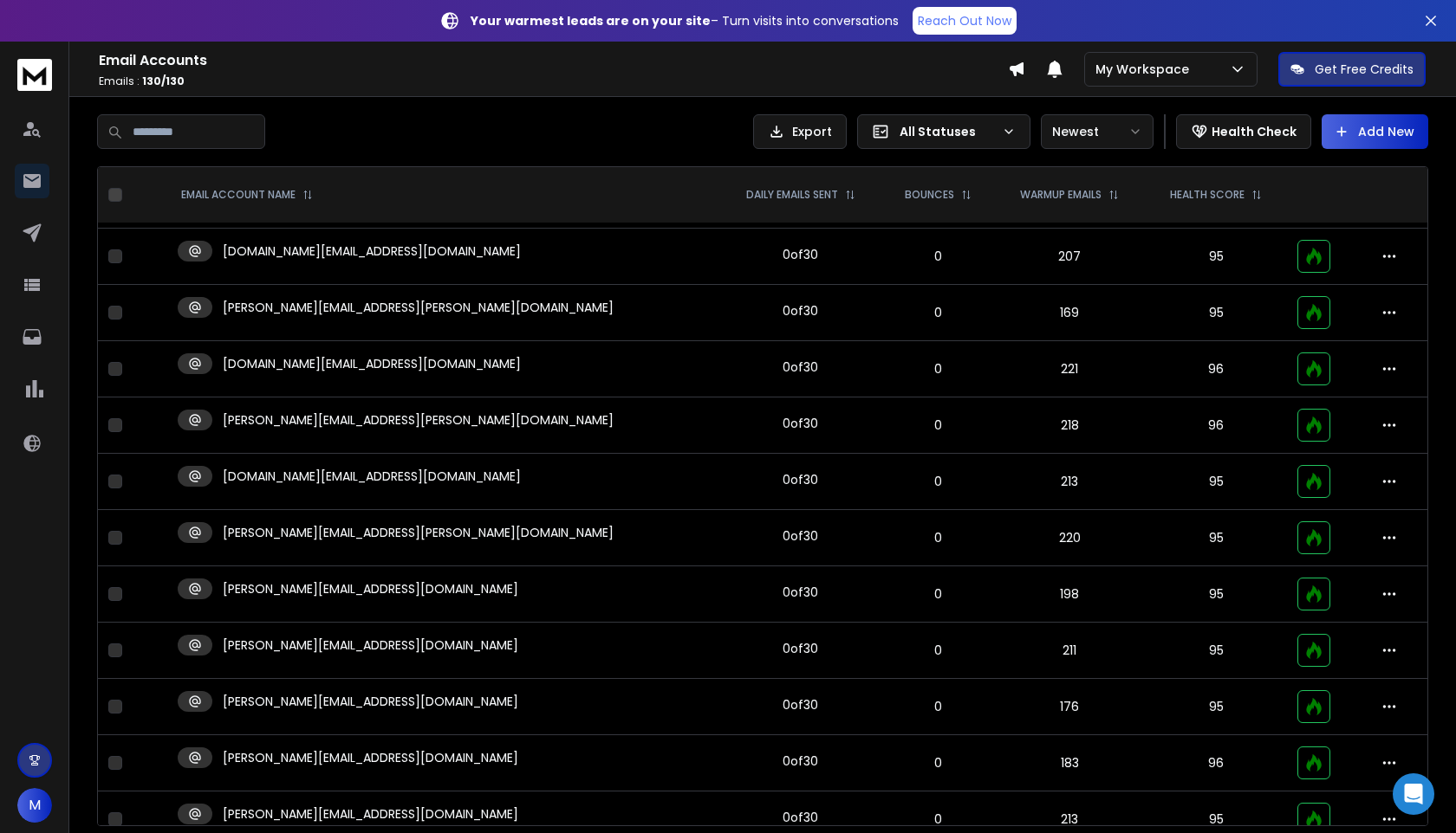
click at [994, 466] on td "213" at bounding box center [1069, 482] width 150 height 56
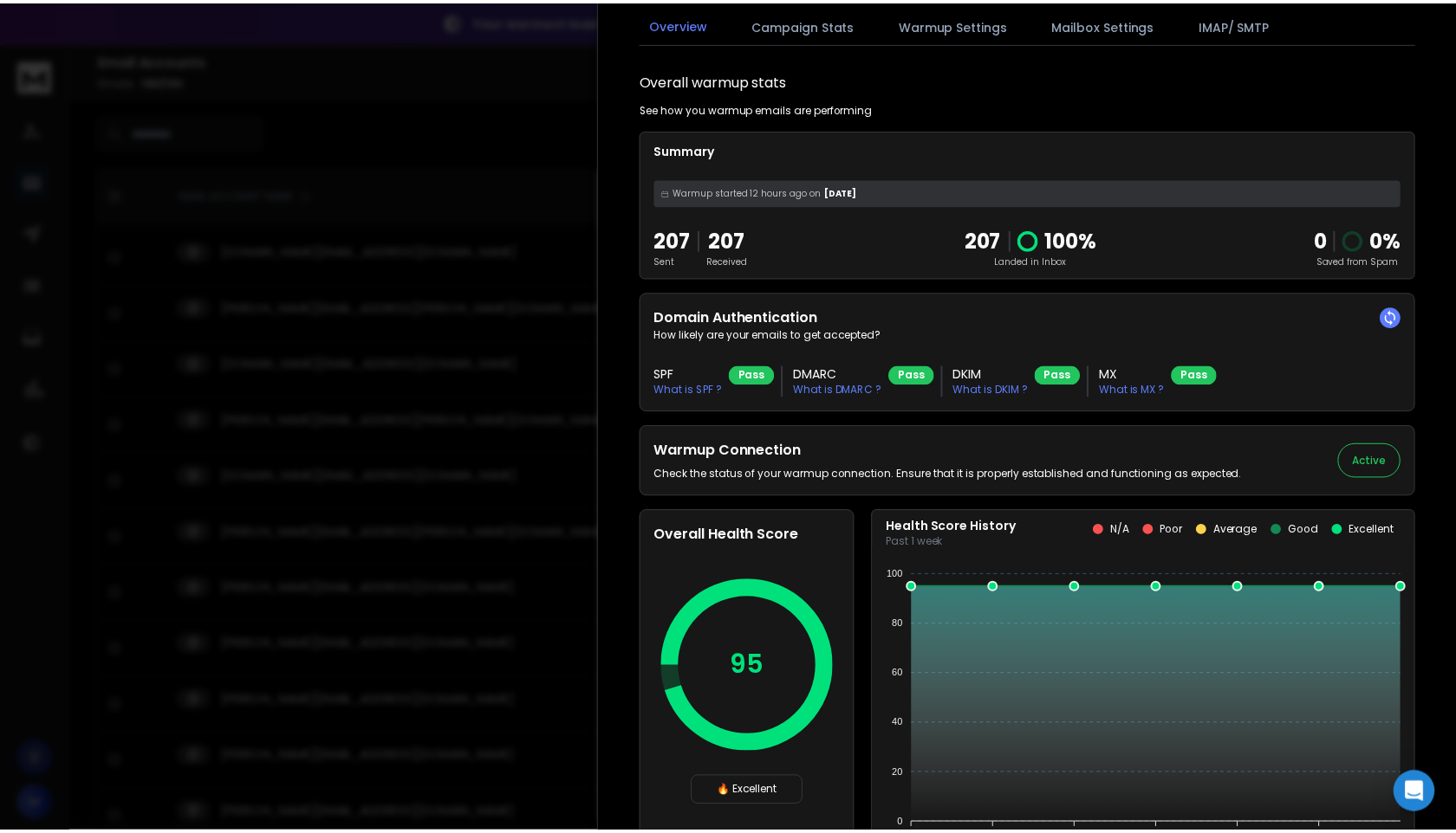
scroll to position [0, 0]
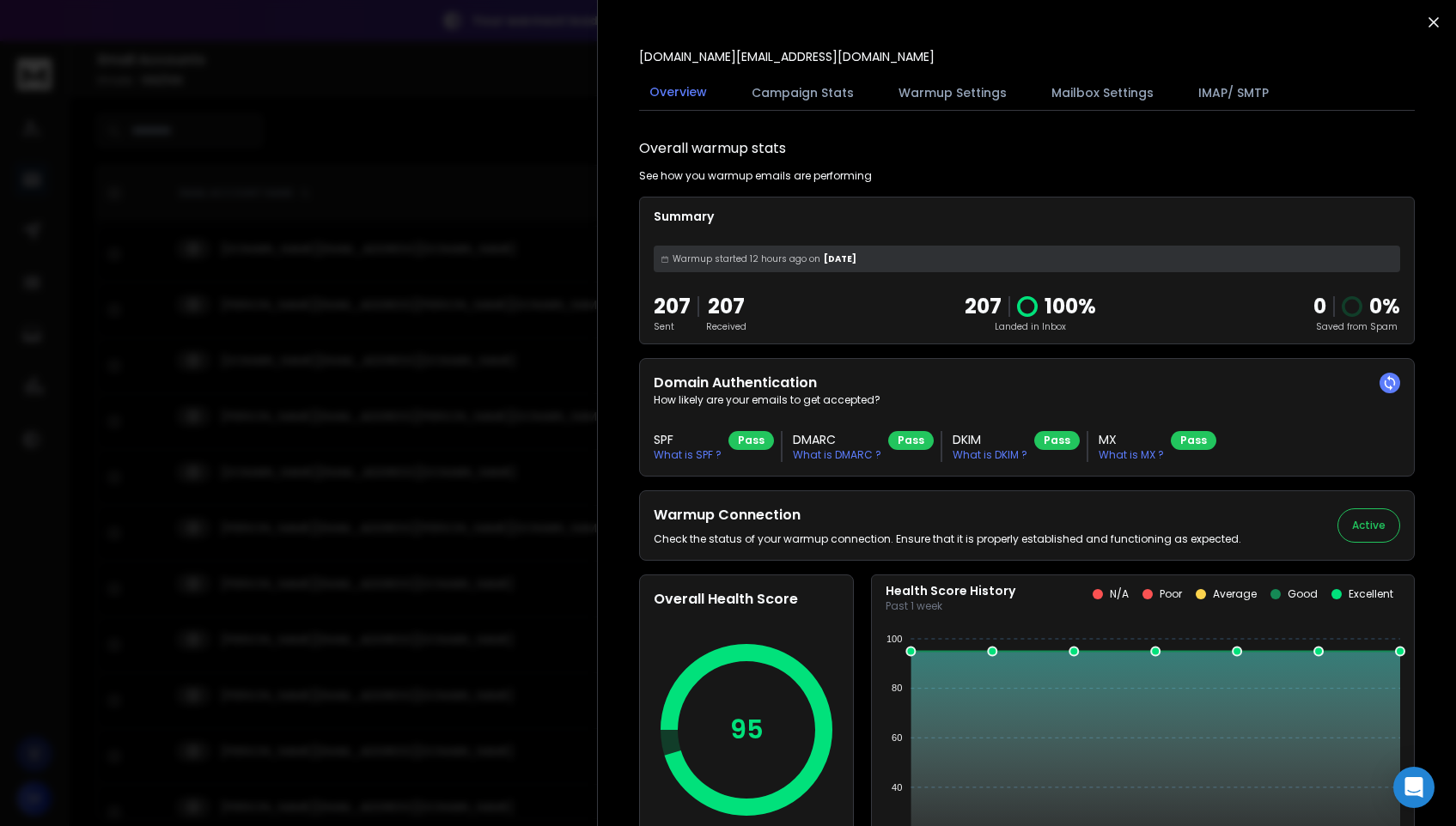
click at [1425, 22] on icon "button" at bounding box center [1434, 22] width 17 height 17
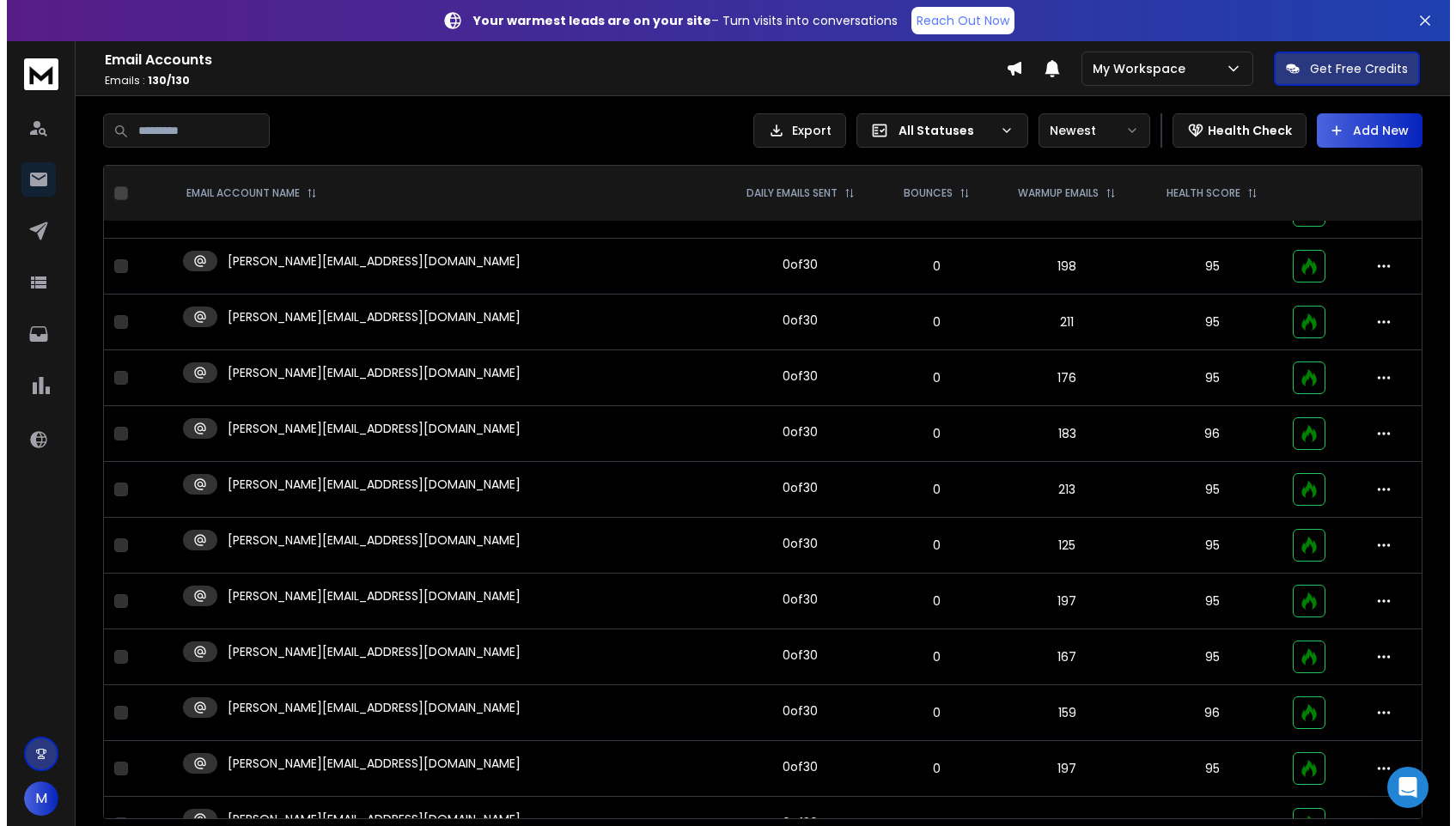
scroll to position [6673, 0]
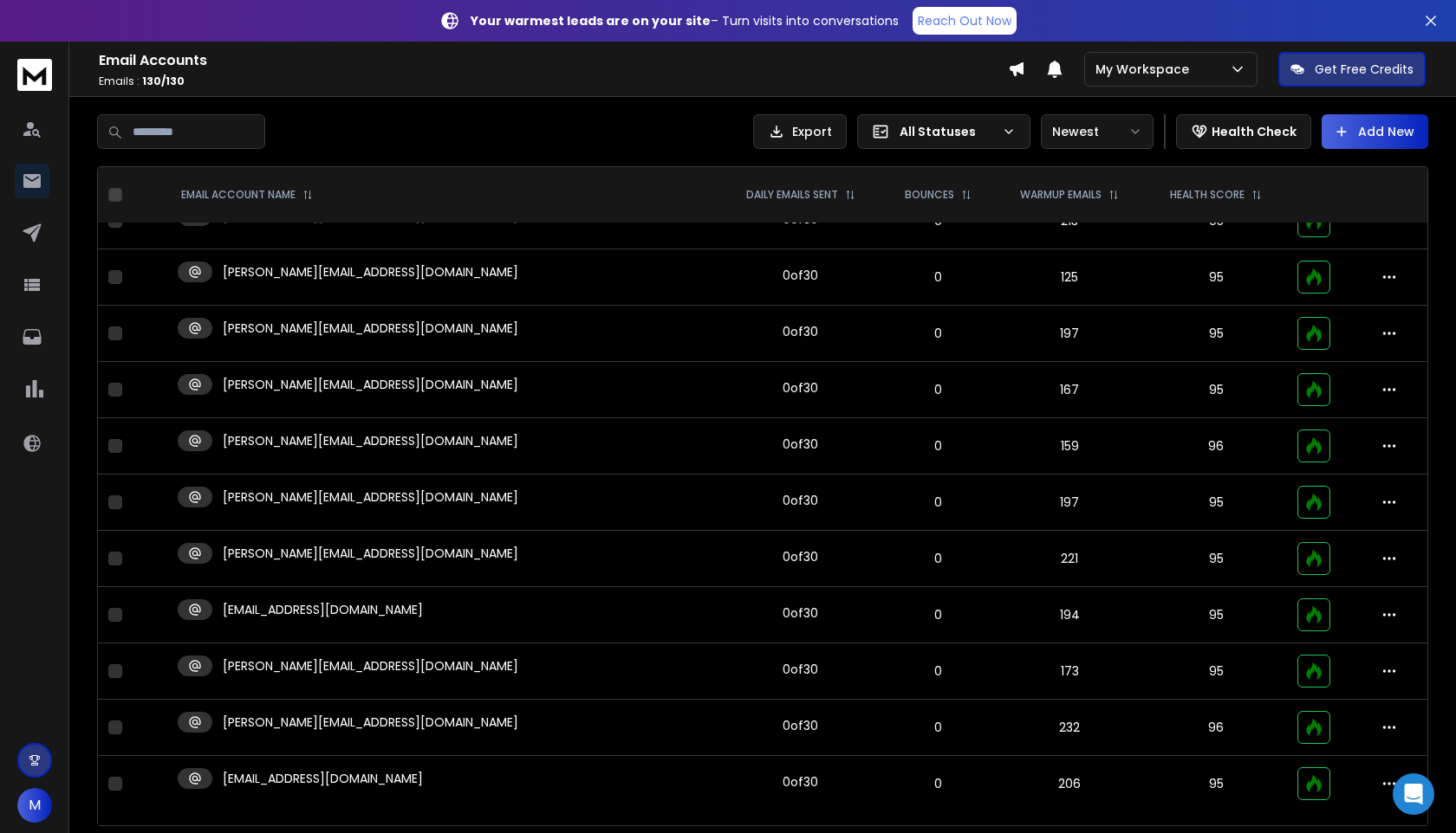
click at [932, 668] on p "0" at bounding box center [938, 671] width 92 height 17
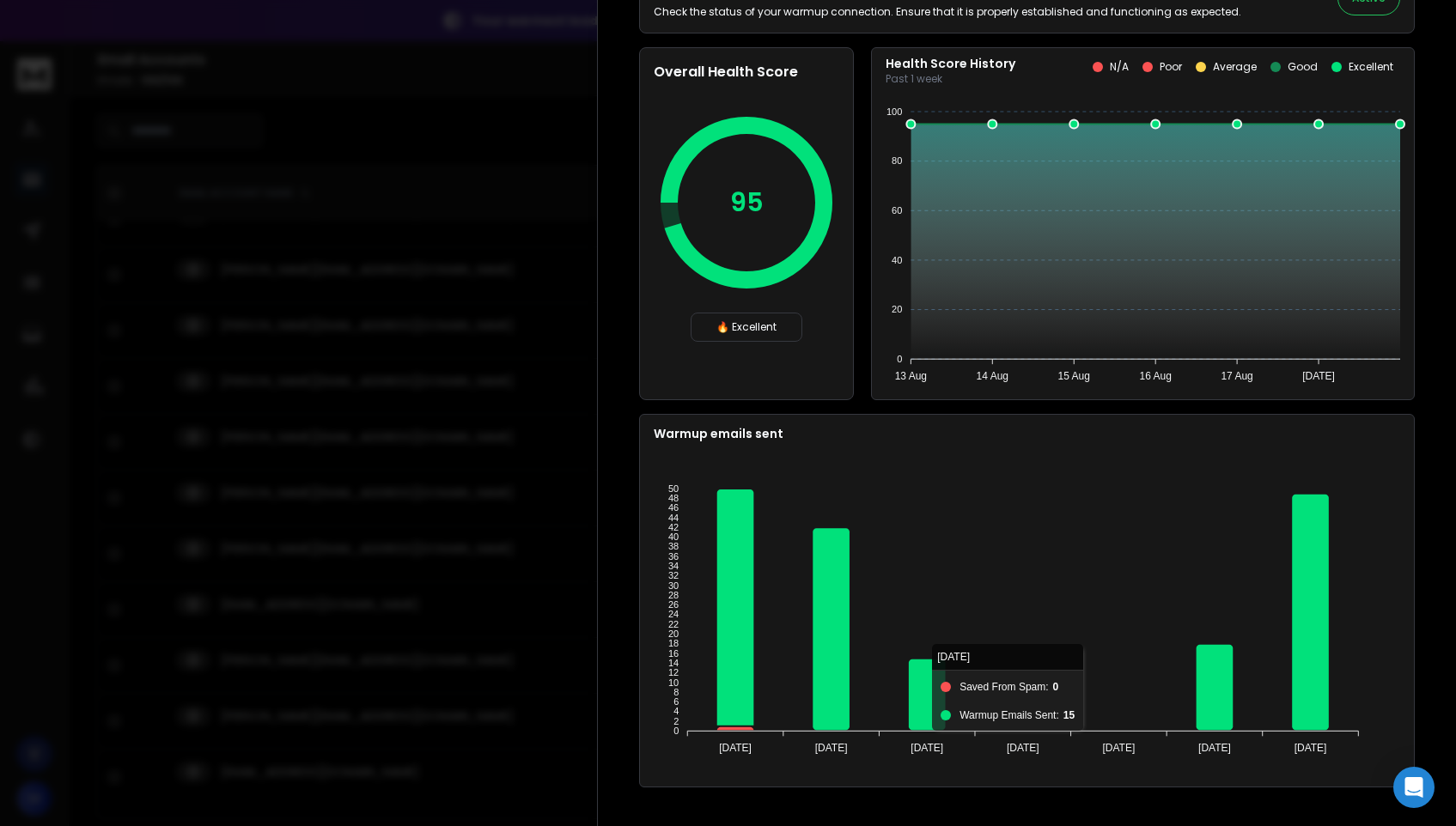
scroll to position [0, 0]
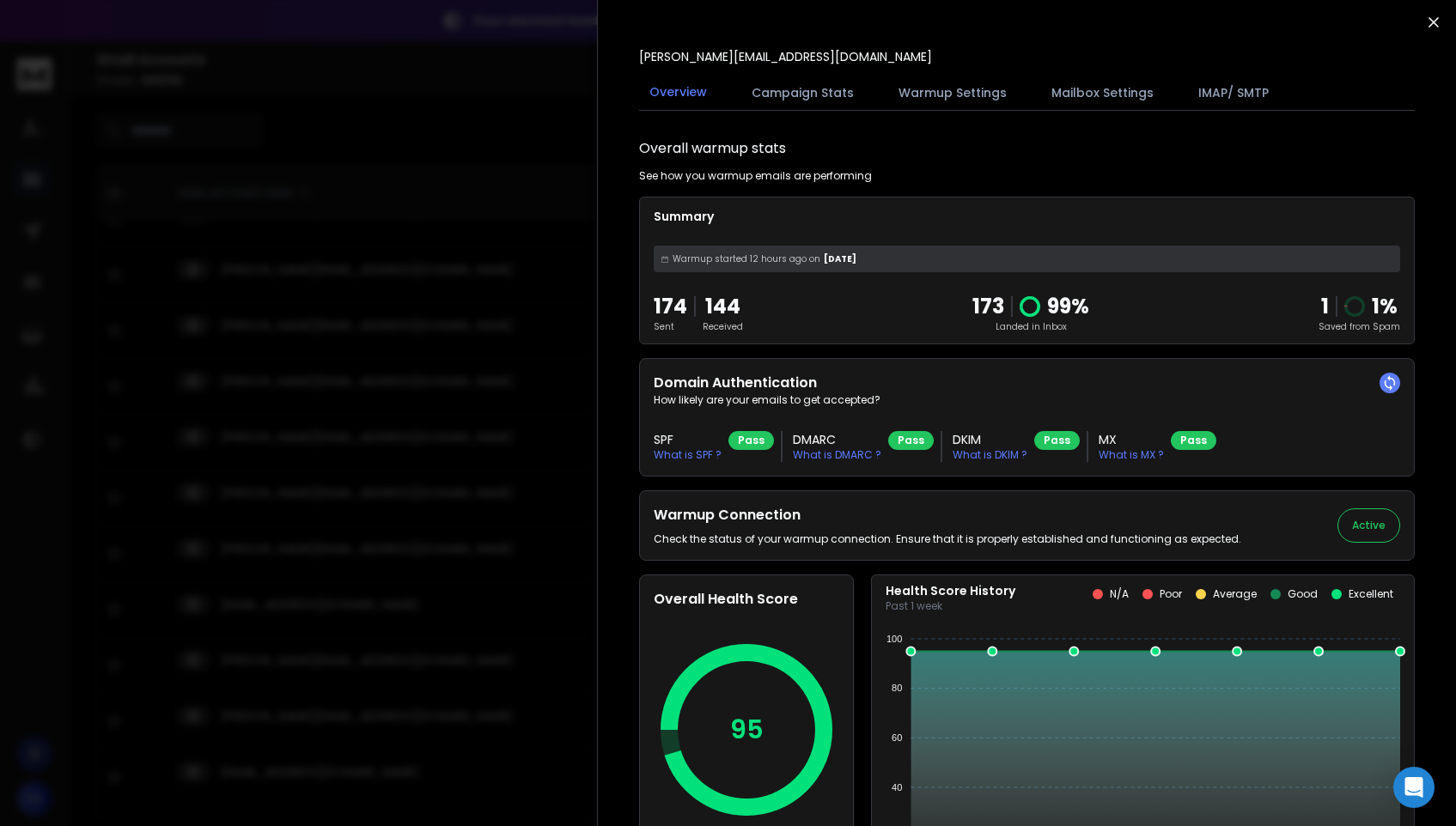
click at [1433, 20] on icon "button" at bounding box center [1434, 22] width 17 height 17
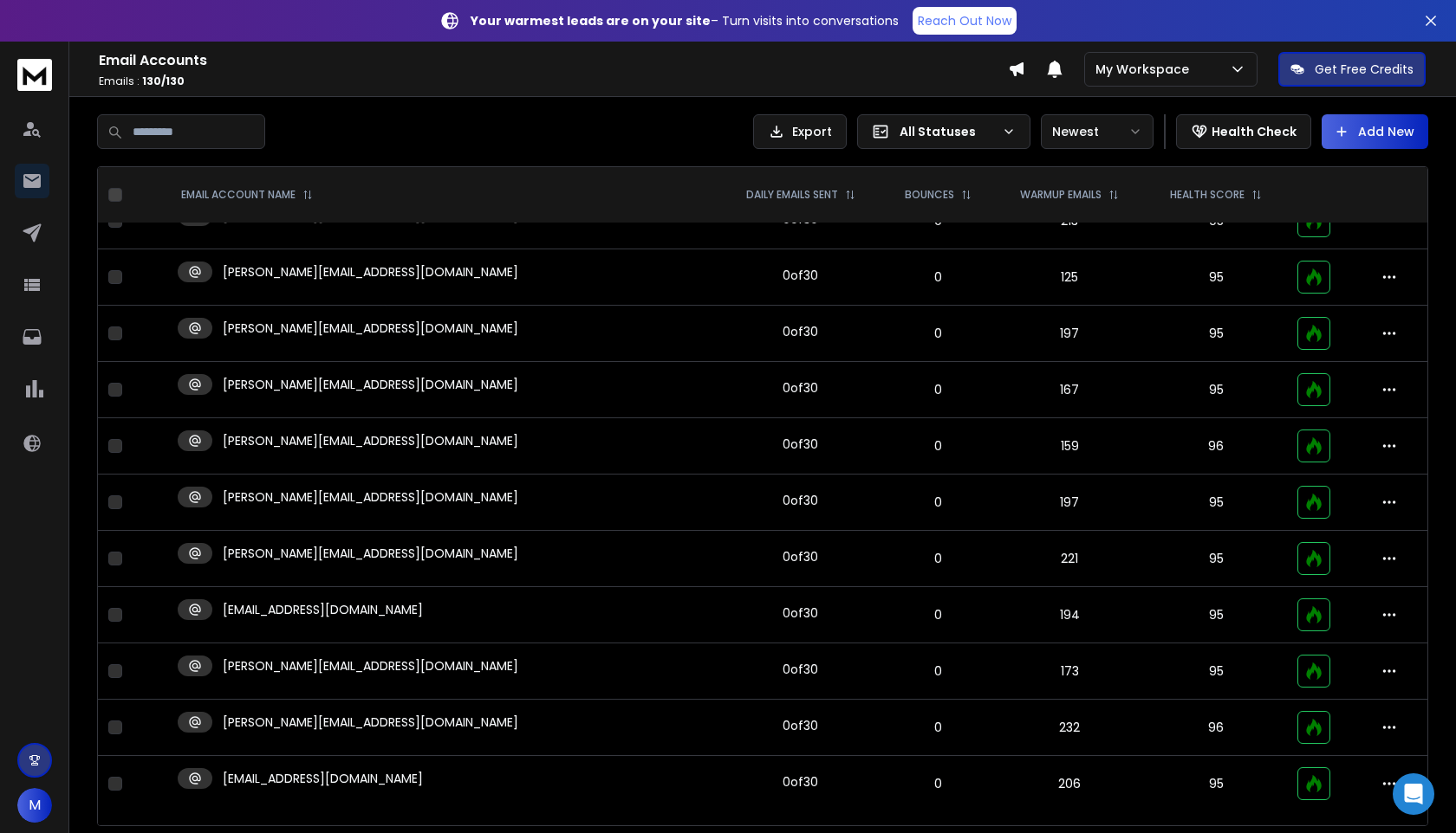
click at [994, 685] on td "173" at bounding box center [1069, 671] width 150 height 56
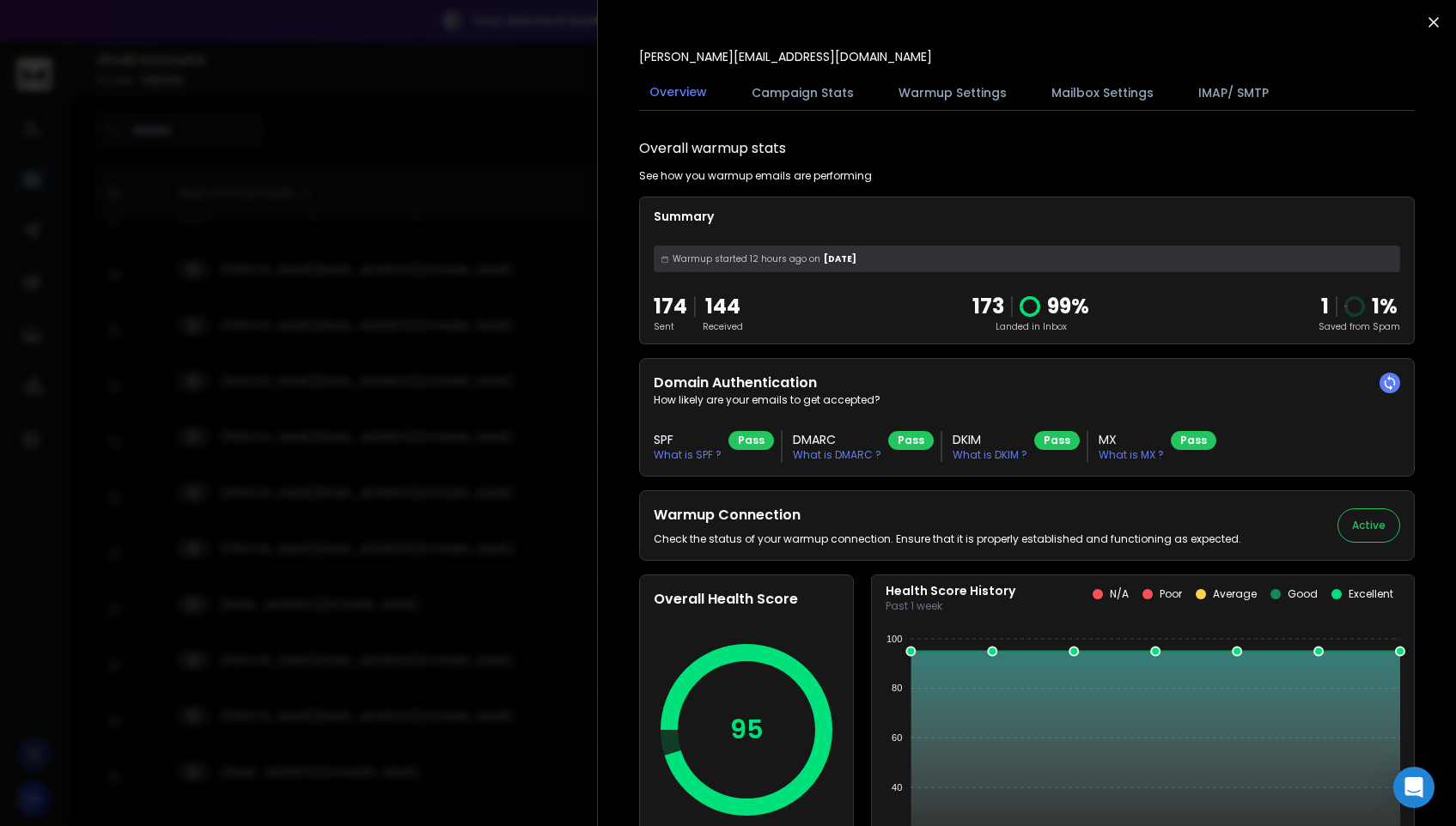
click at [1430, 20] on icon "button" at bounding box center [1434, 21] width 8 height 8
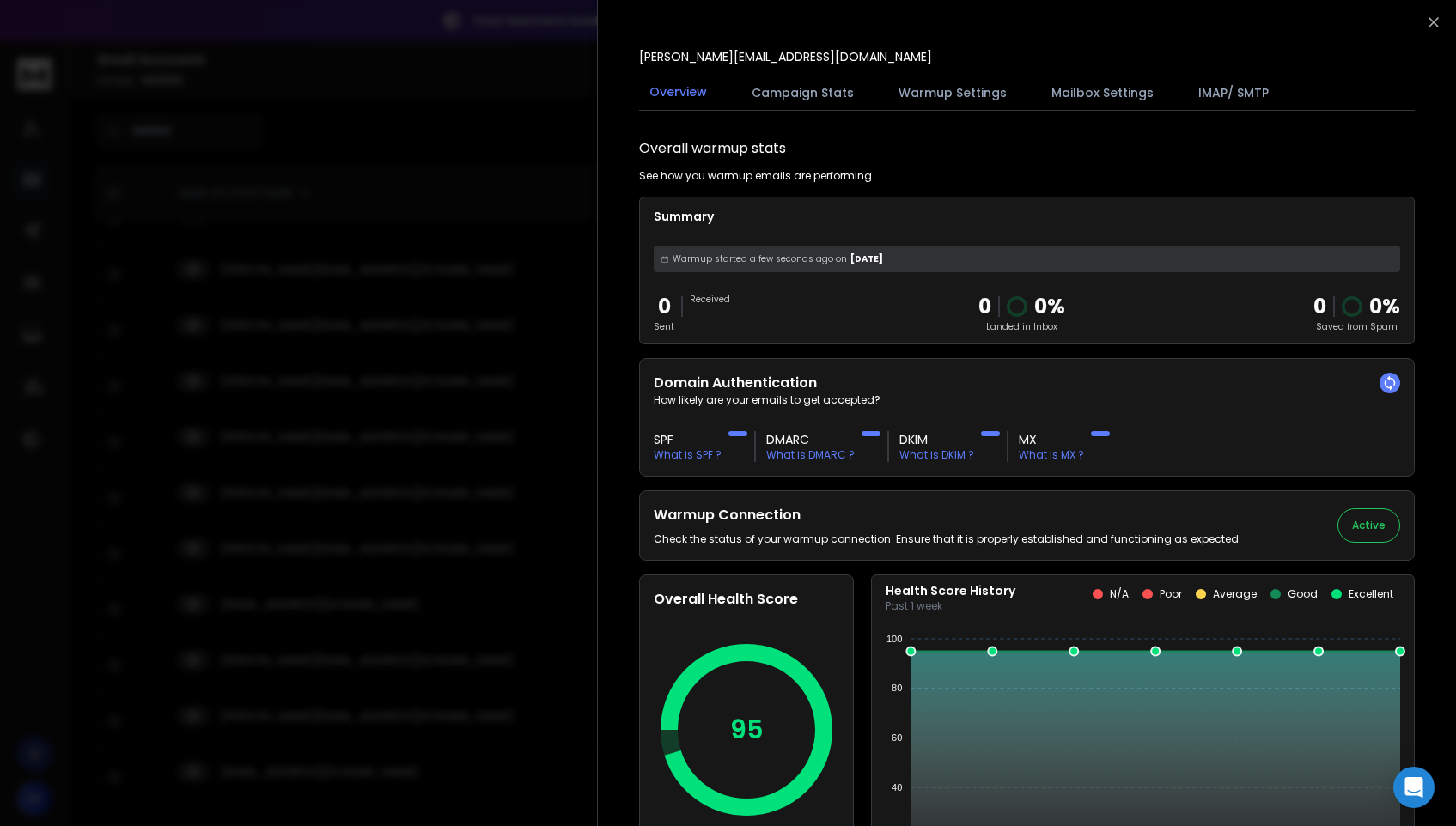
click at [1429, 20] on div "[PERSON_NAME][EMAIL_ADDRESS][DOMAIN_NAME] Overview Campaign Stats Warmup Settin…" at bounding box center [1027, 681] width 817 height 1321
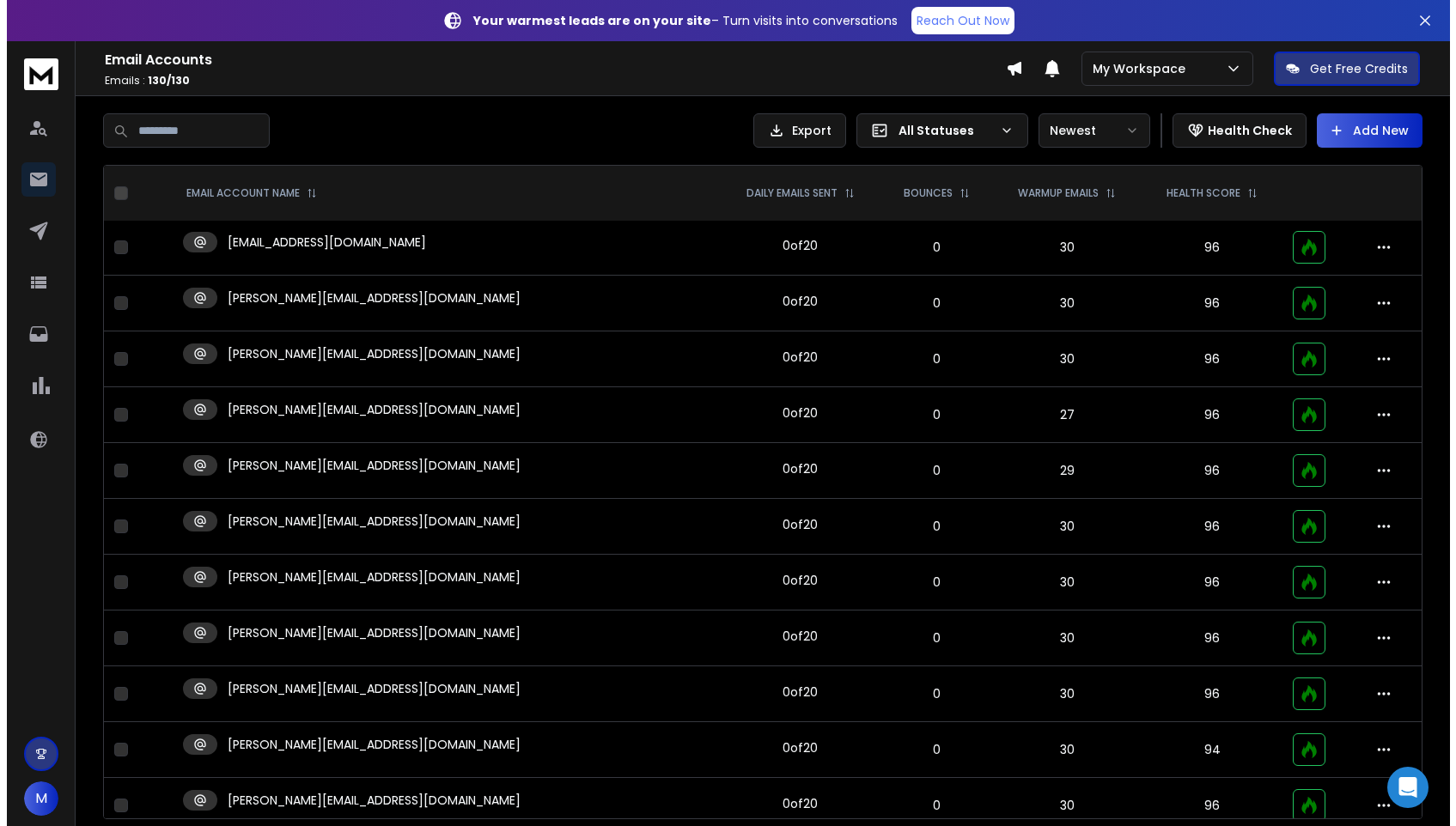
scroll to position [2522, 0]
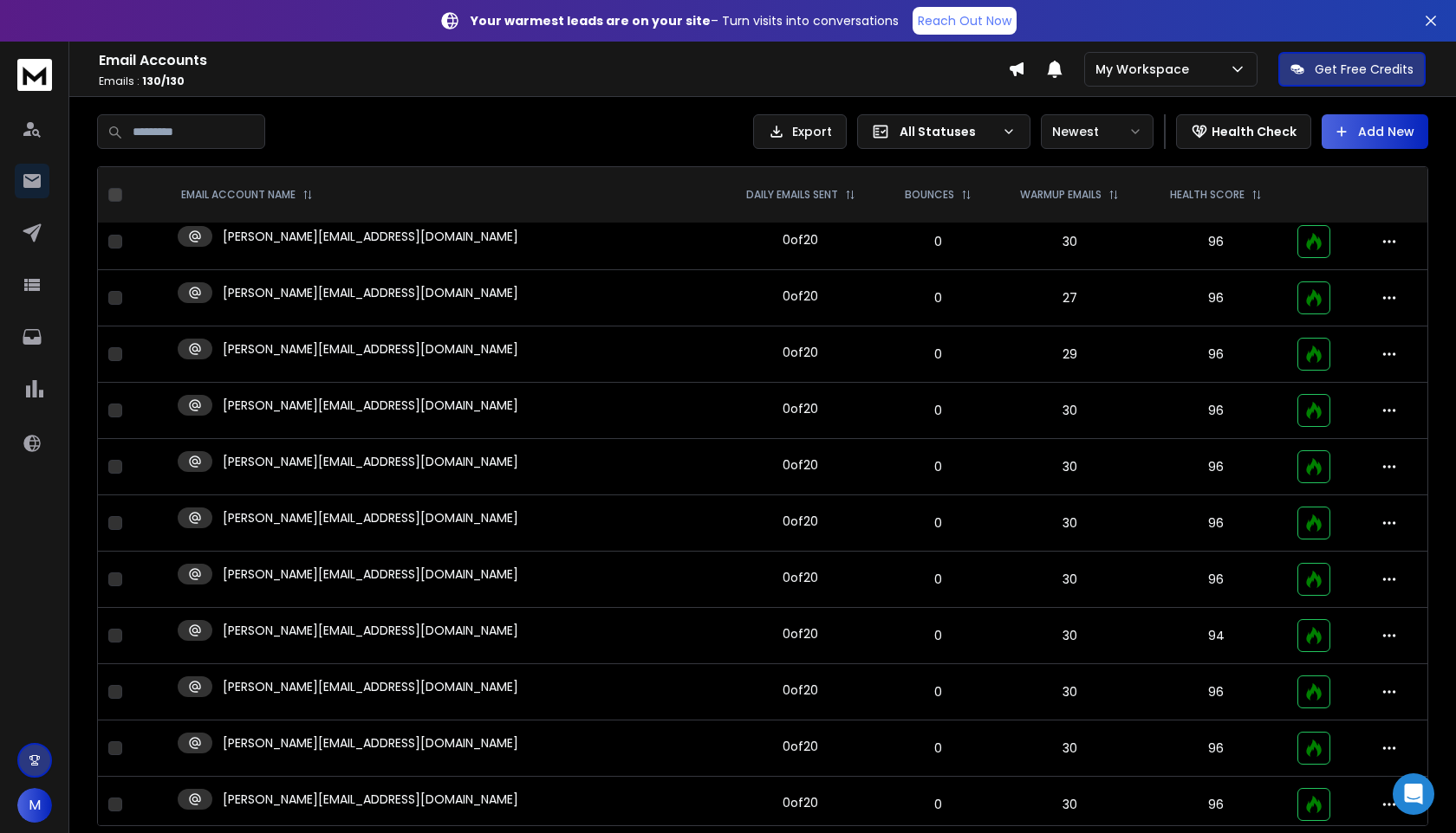
click at [822, 640] on td "0 of 20" at bounding box center [800, 630] width 163 height 45
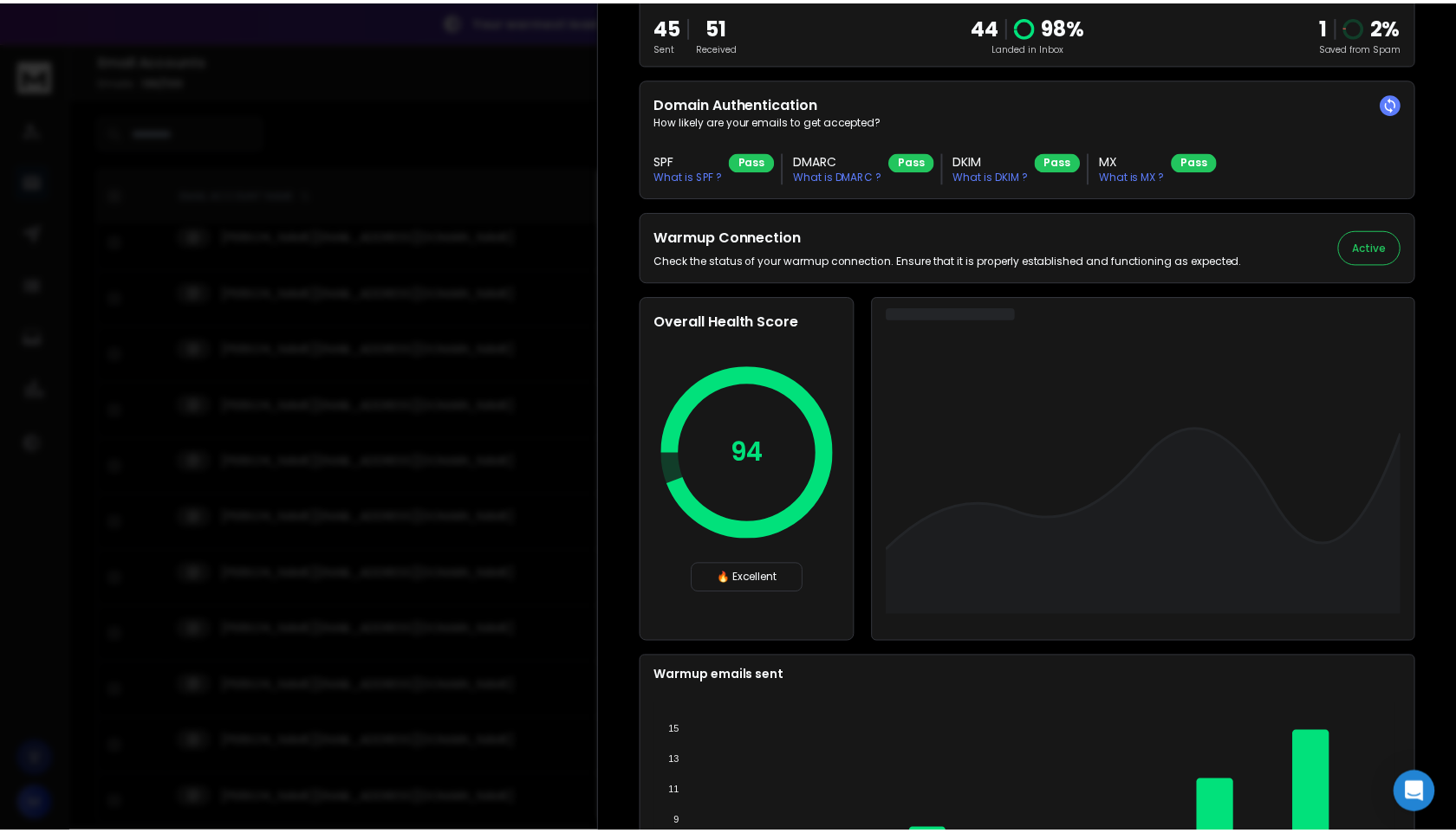
scroll to position [532, 0]
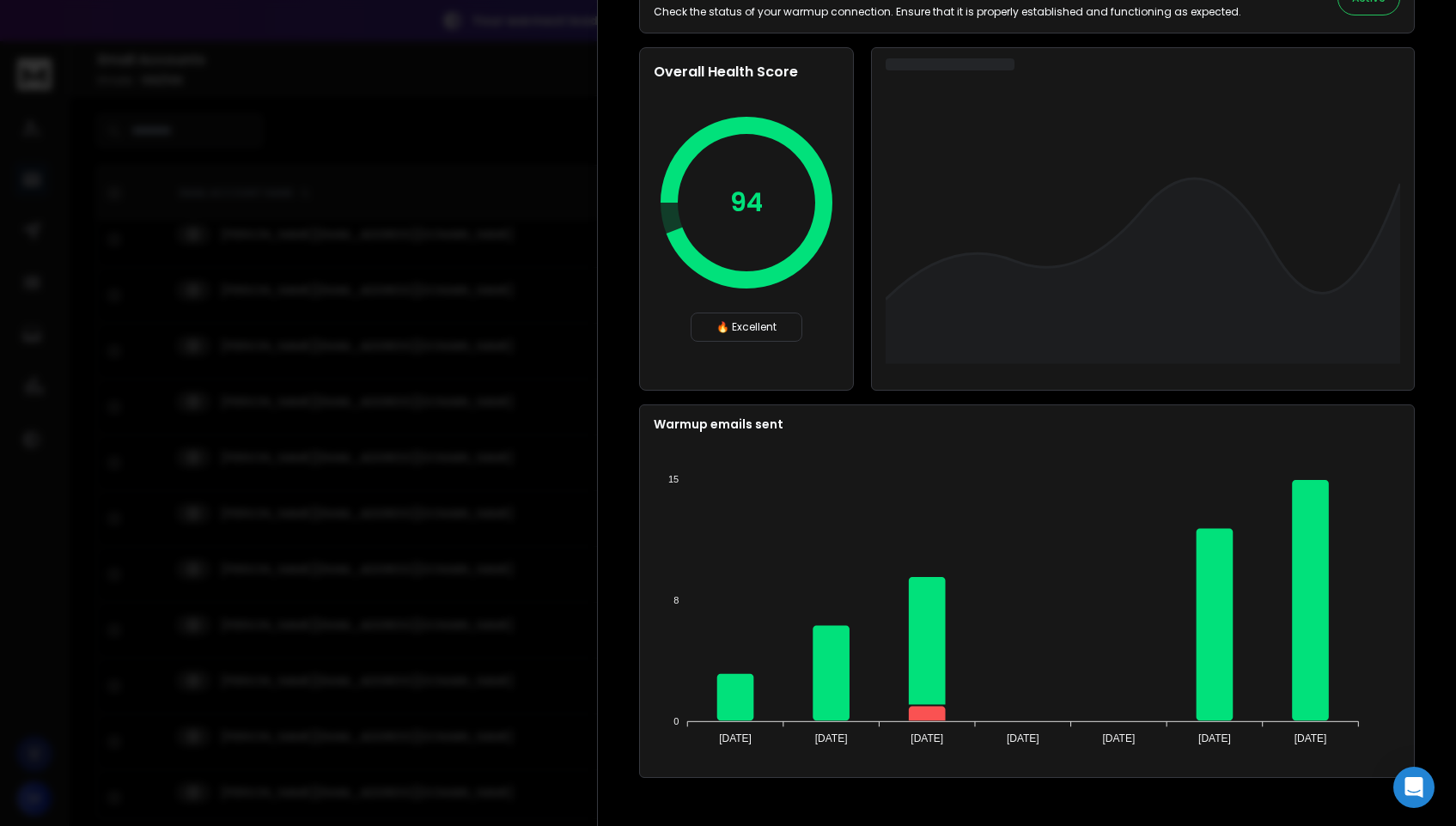
click at [565, 365] on div at bounding box center [728, 413] width 1456 height 826
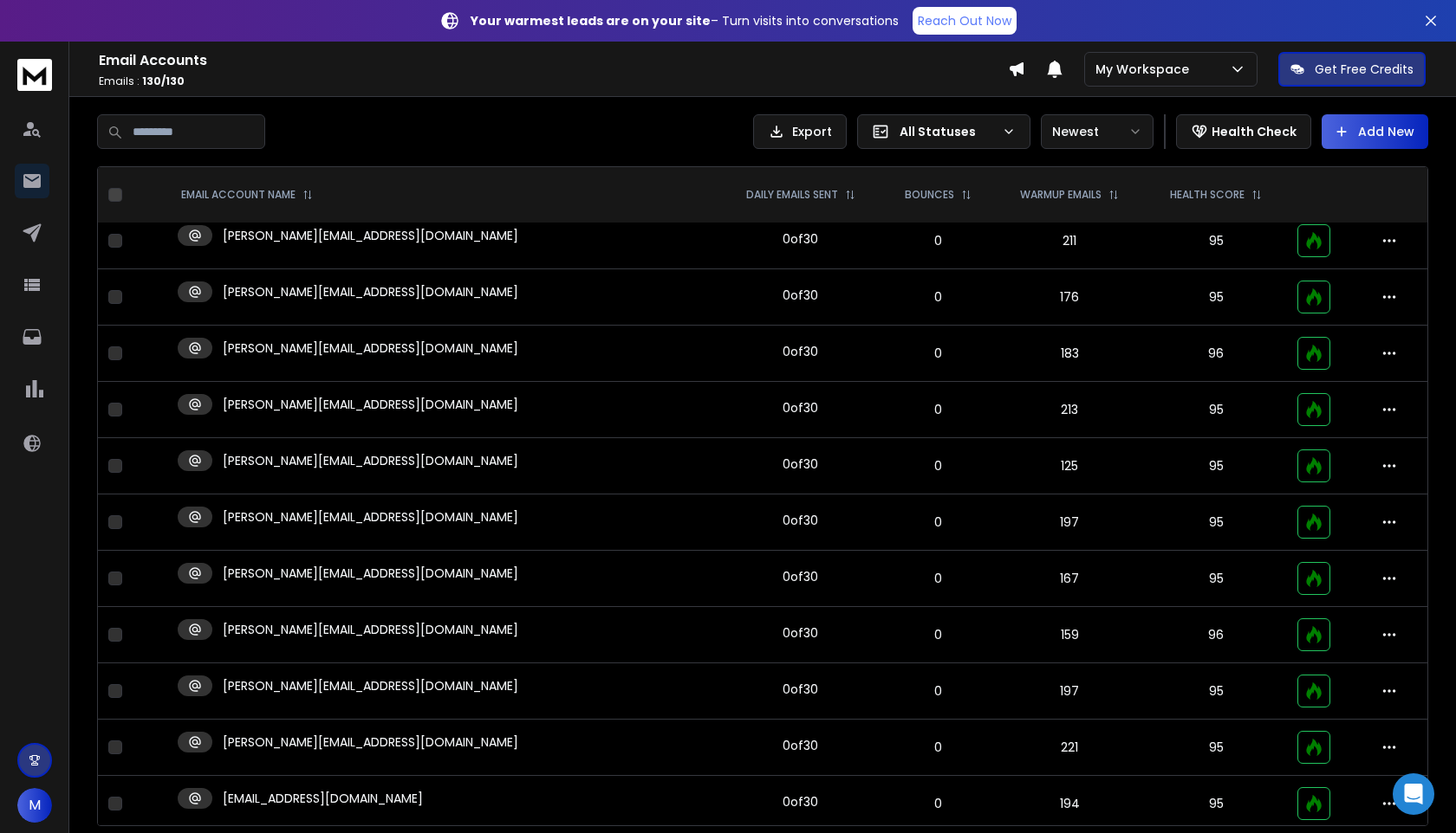
scroll to position [6730, 0]
